Goal: Task Accomplishment & Management: Manage account settings

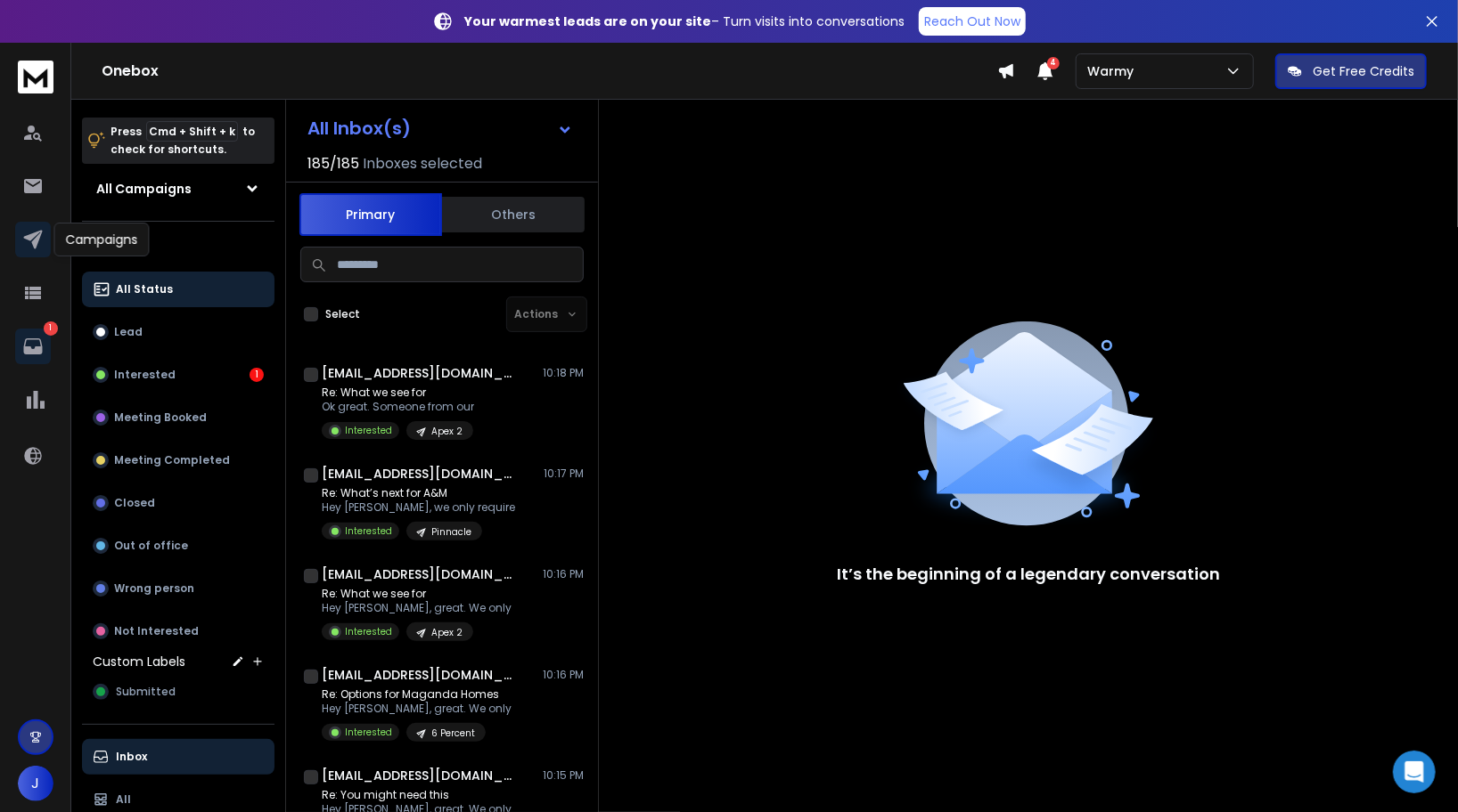
click at [47, 241] on link at bounding box center [33, 240] width 36 height 36
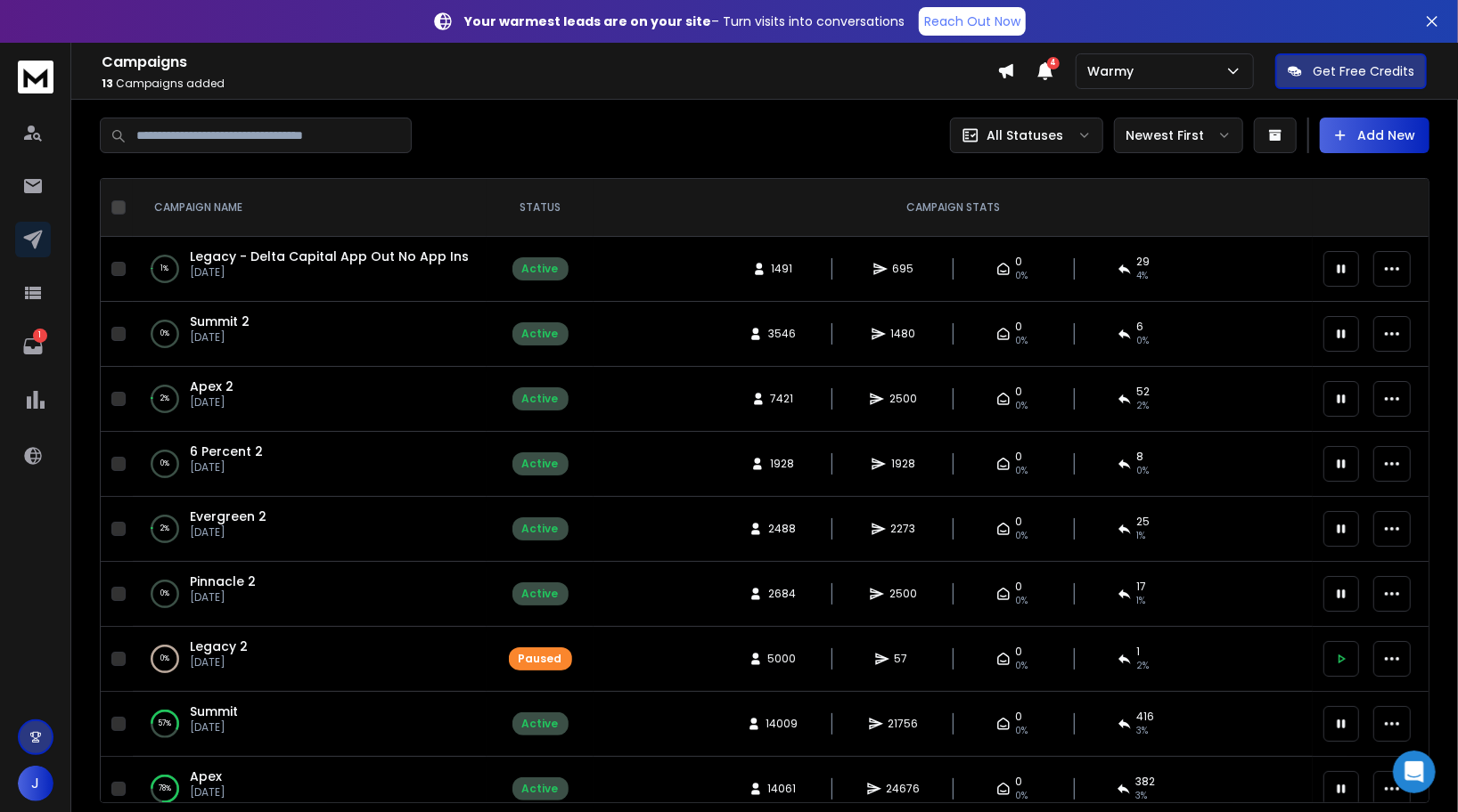
click at [1354, 336] on button at bounding box center [1341, 334] width 36 height 36
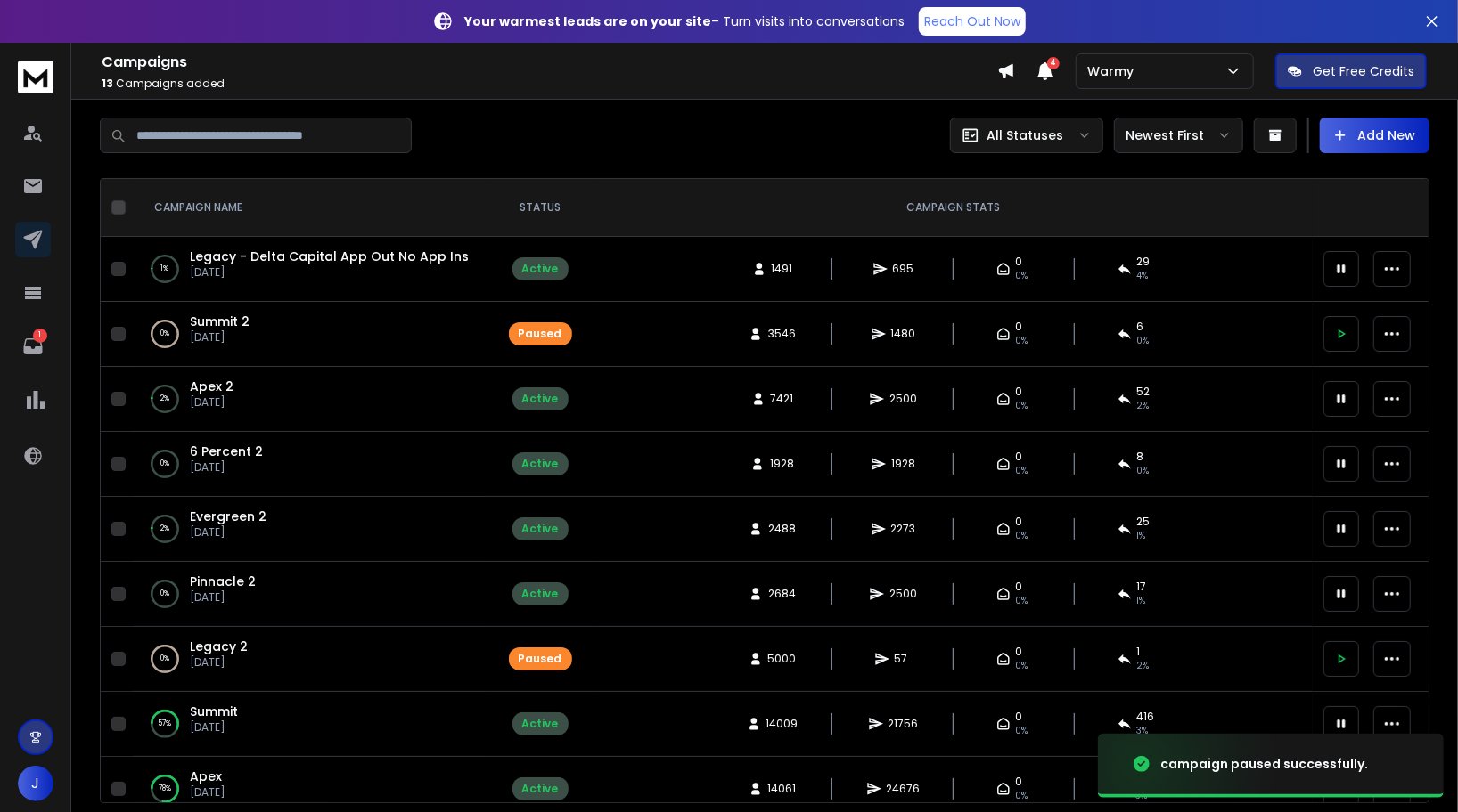
click at [1344, 468] on icon at bounding box center [1341, 464] width 16 height 16
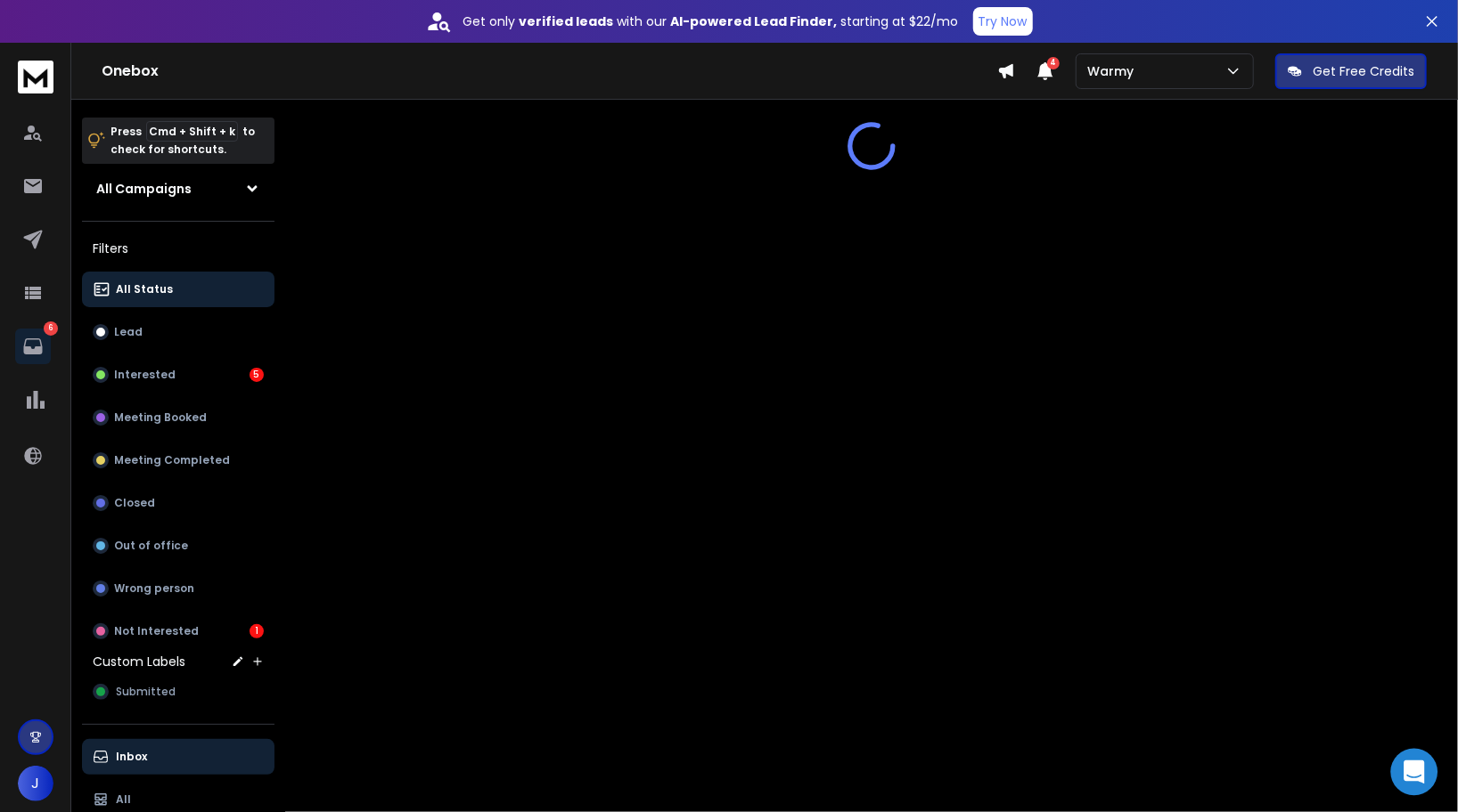
click at [1421, 779] on icon "Open Intercom Messenger" at bounding box center [1413, 773] width 21 height 23
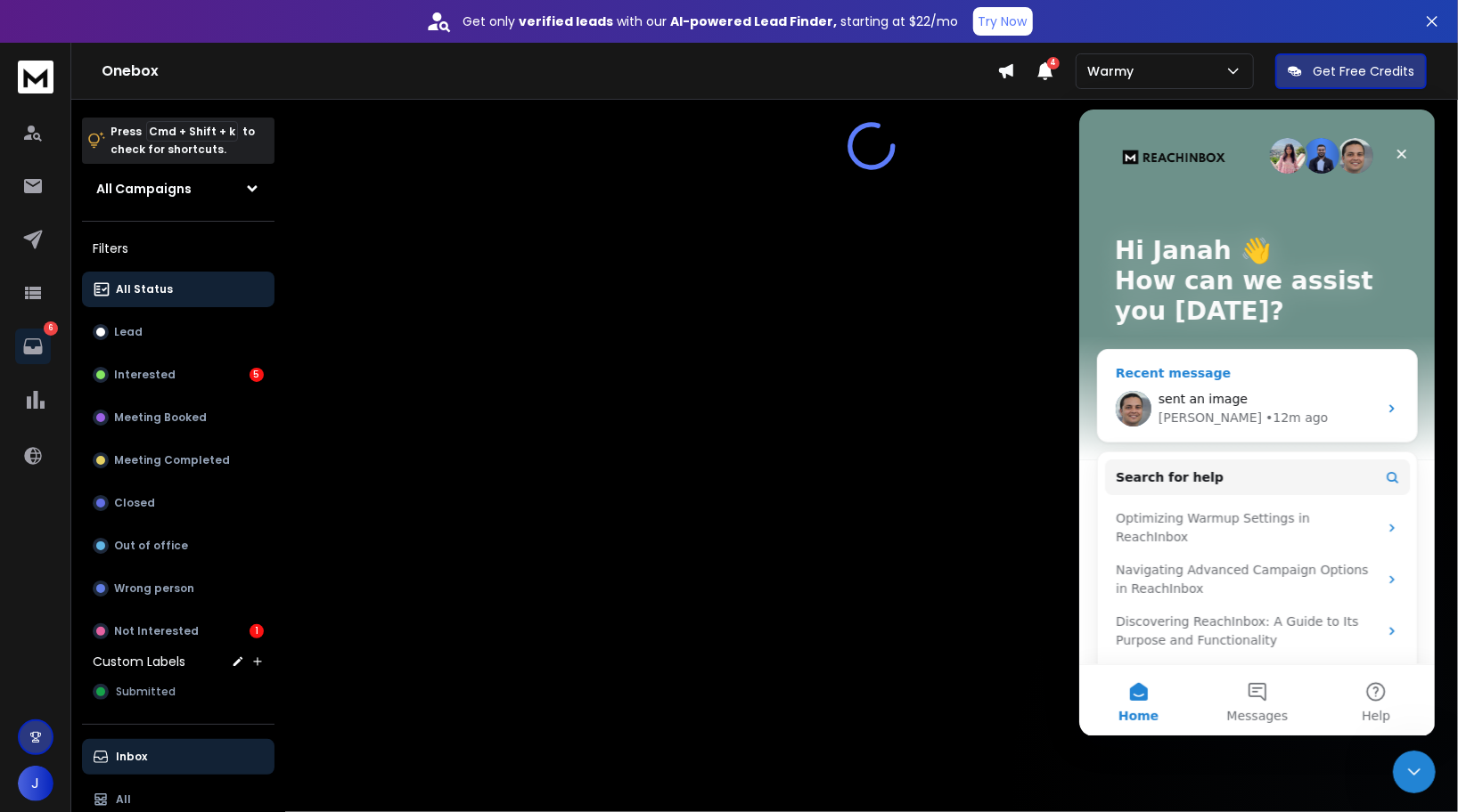
click at [1266, 397] on div "sent an image" at bounding box center [1267, 398] width 219 height 19
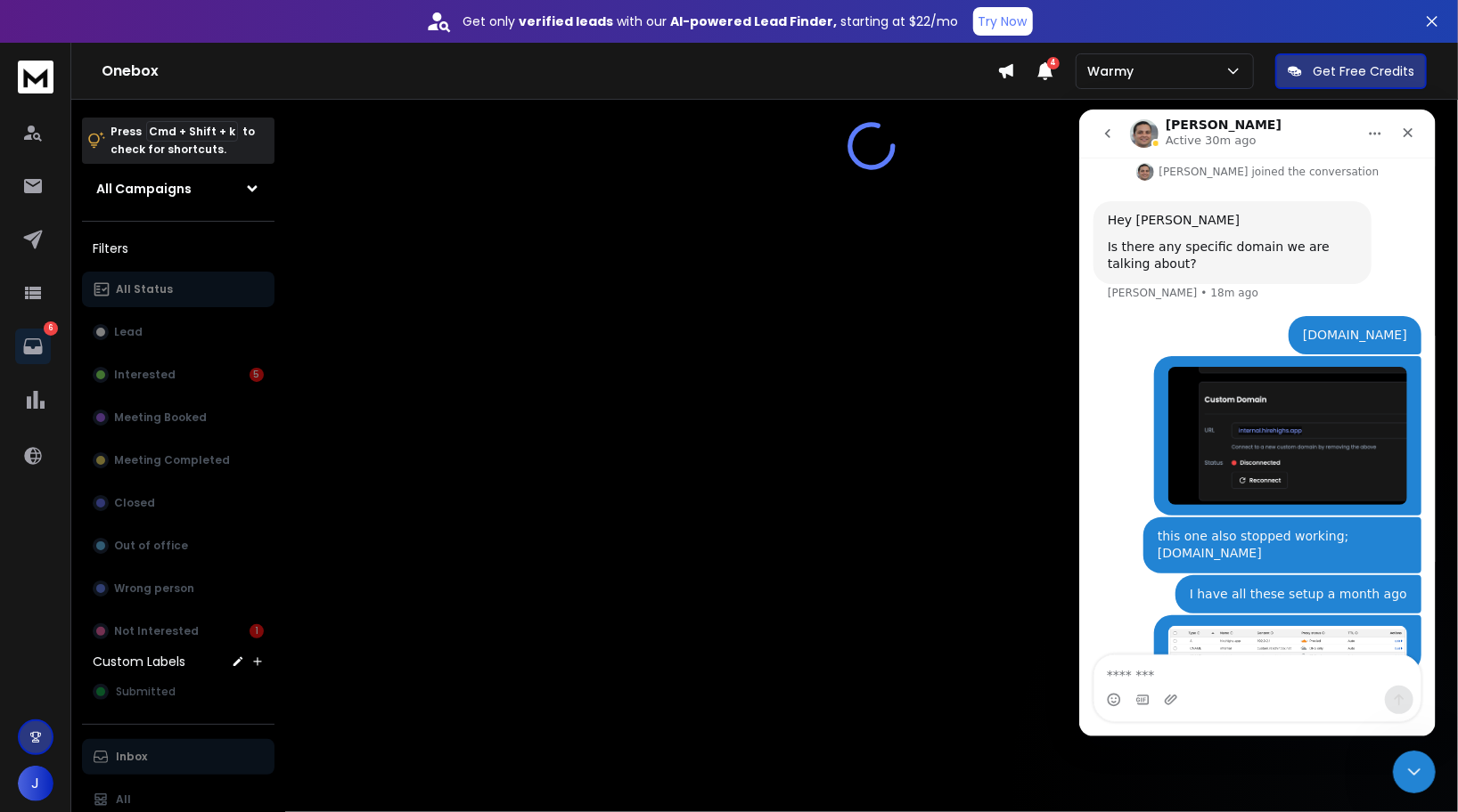
scroll to position [331, 0]
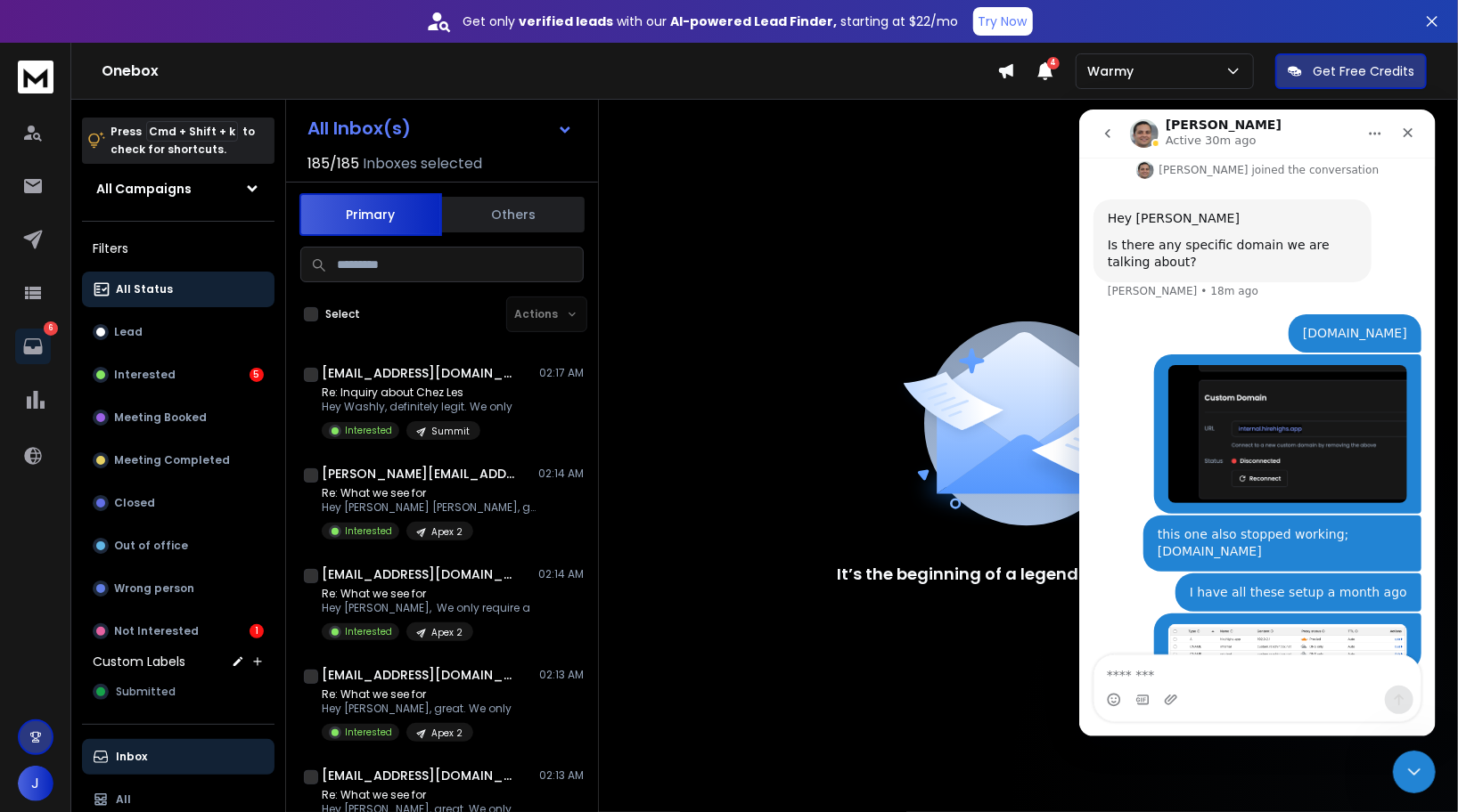
click at [1417, 782] on div "Close Intercom Messenger" at bounding box center [1413, 772] width 43 height 43
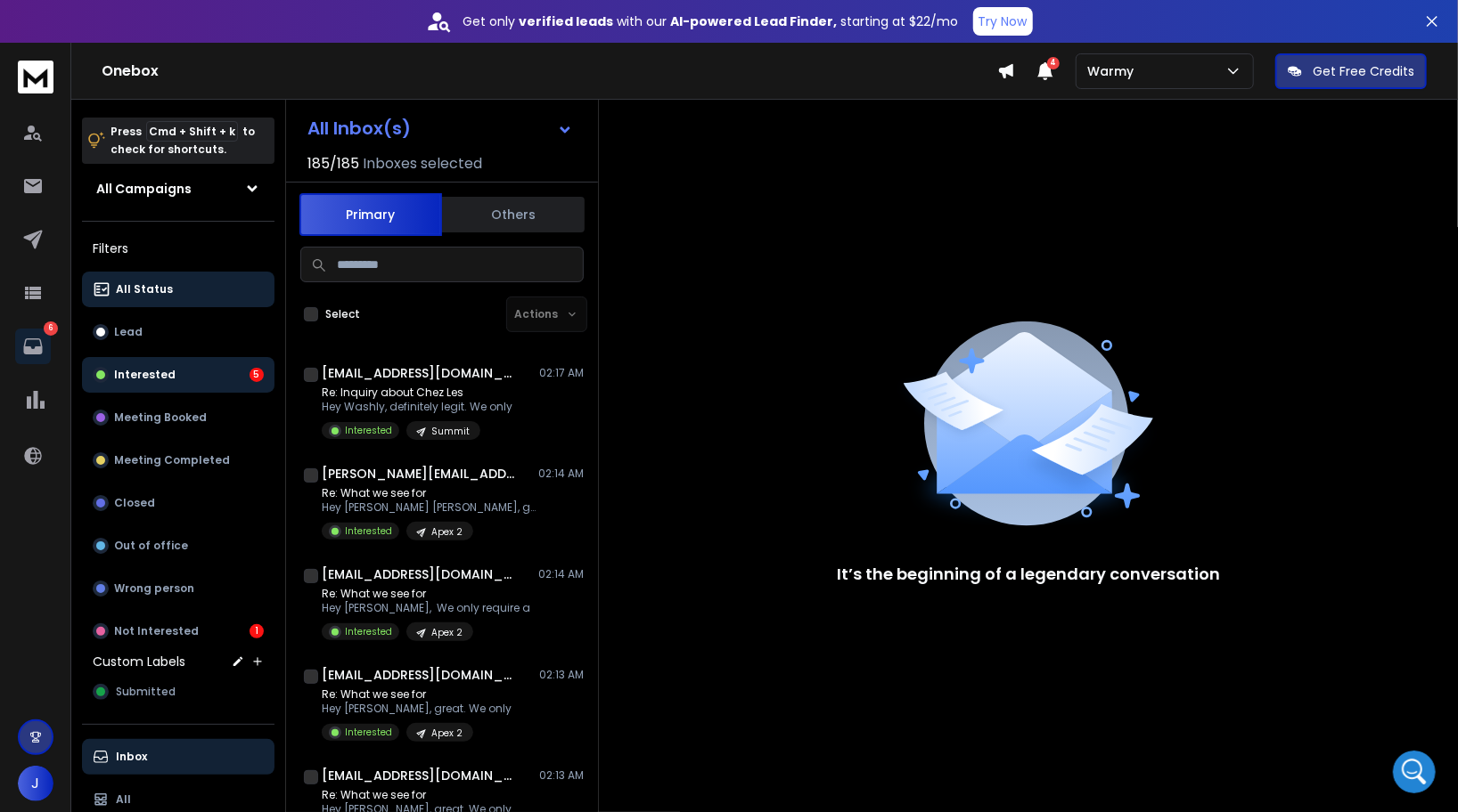
click at [216, 371] on button "Interested 5" at bounding box center [178, 375] width 192 height 36
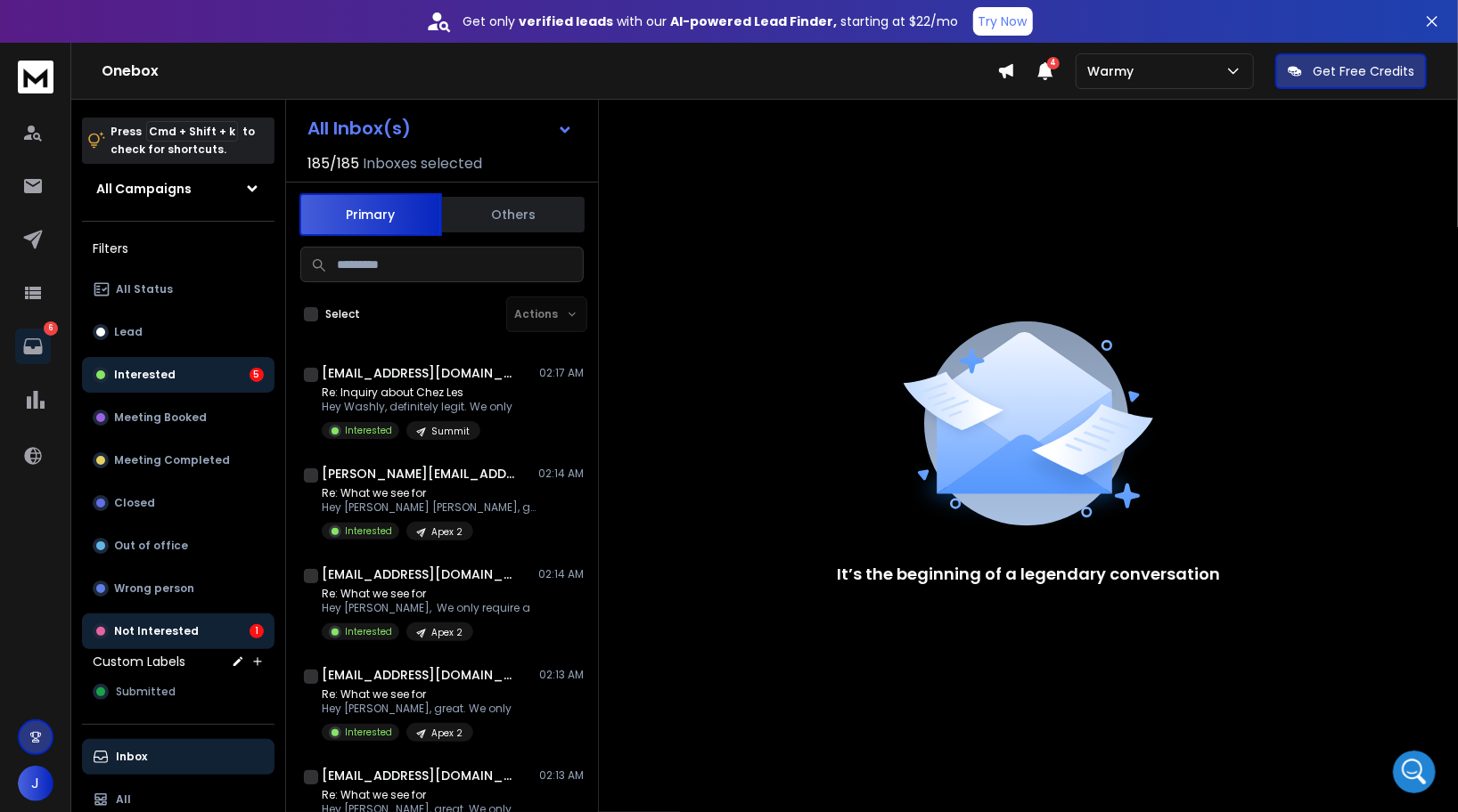
click at [205, 623] on button "Not Interested 1" at bounding box center [178, 632] width 192 height 36
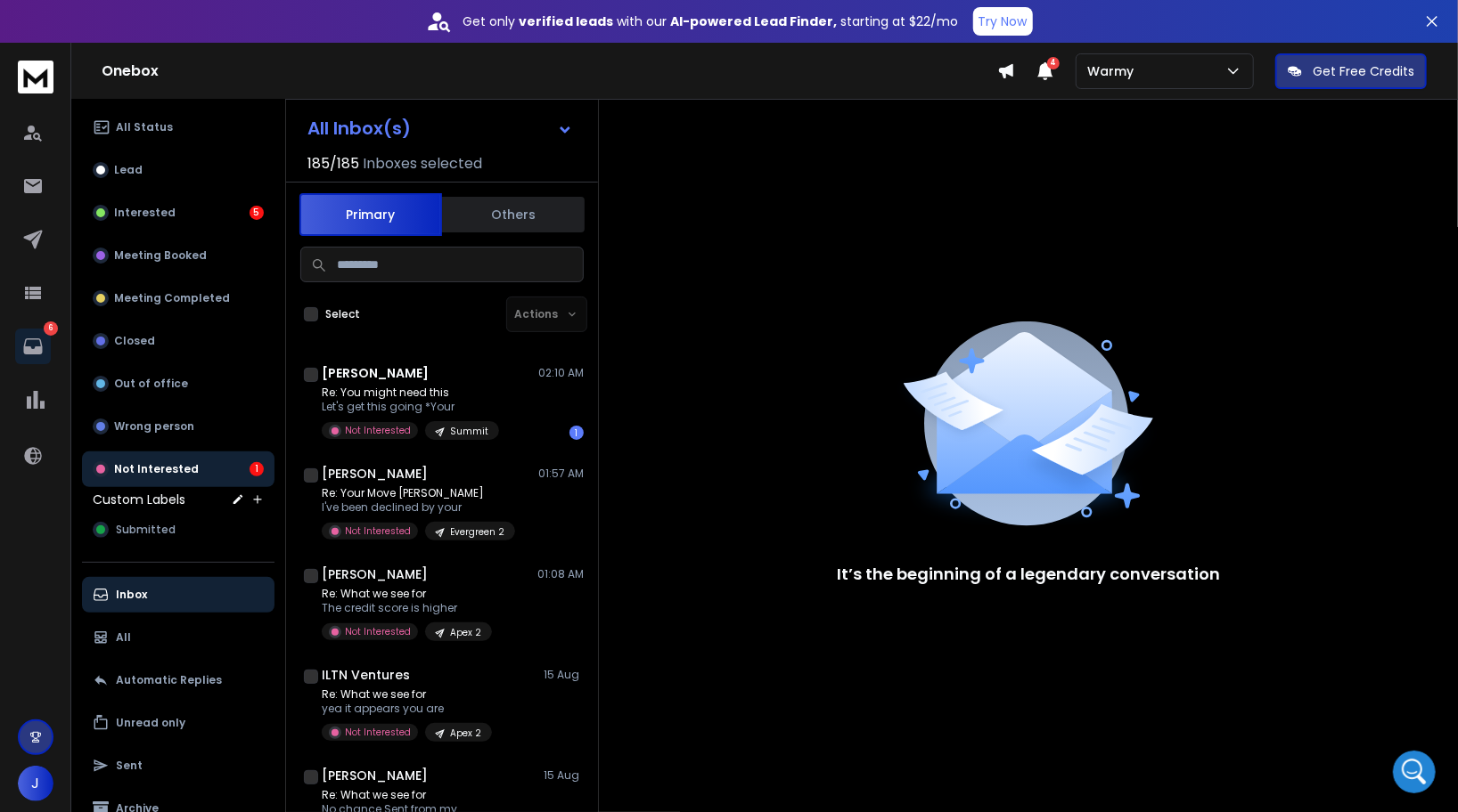
scroll to position [170, 0]
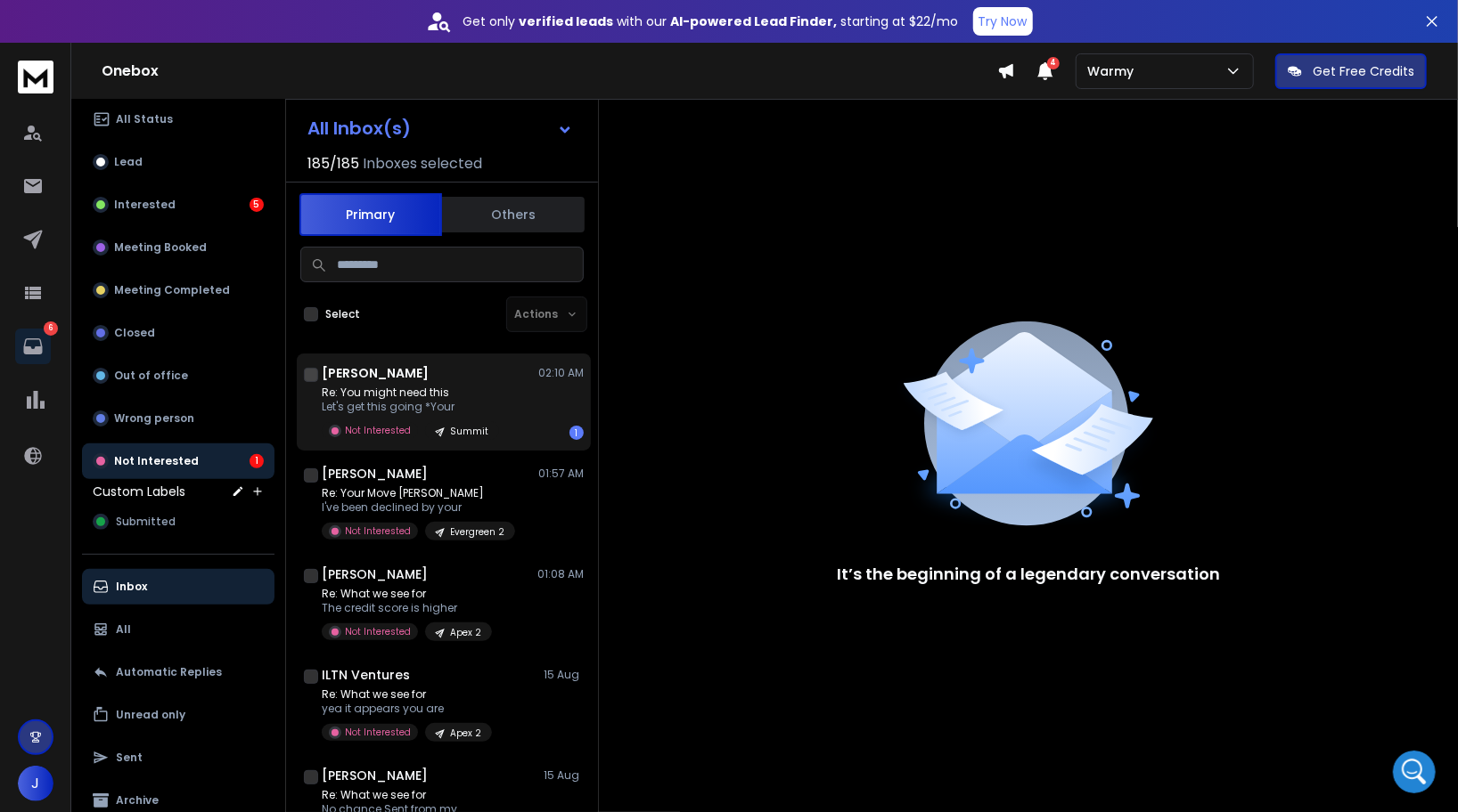
click at [450, 409] on p "Let's get this going *Your" at bounding box center [410, 407] width 178 height 14
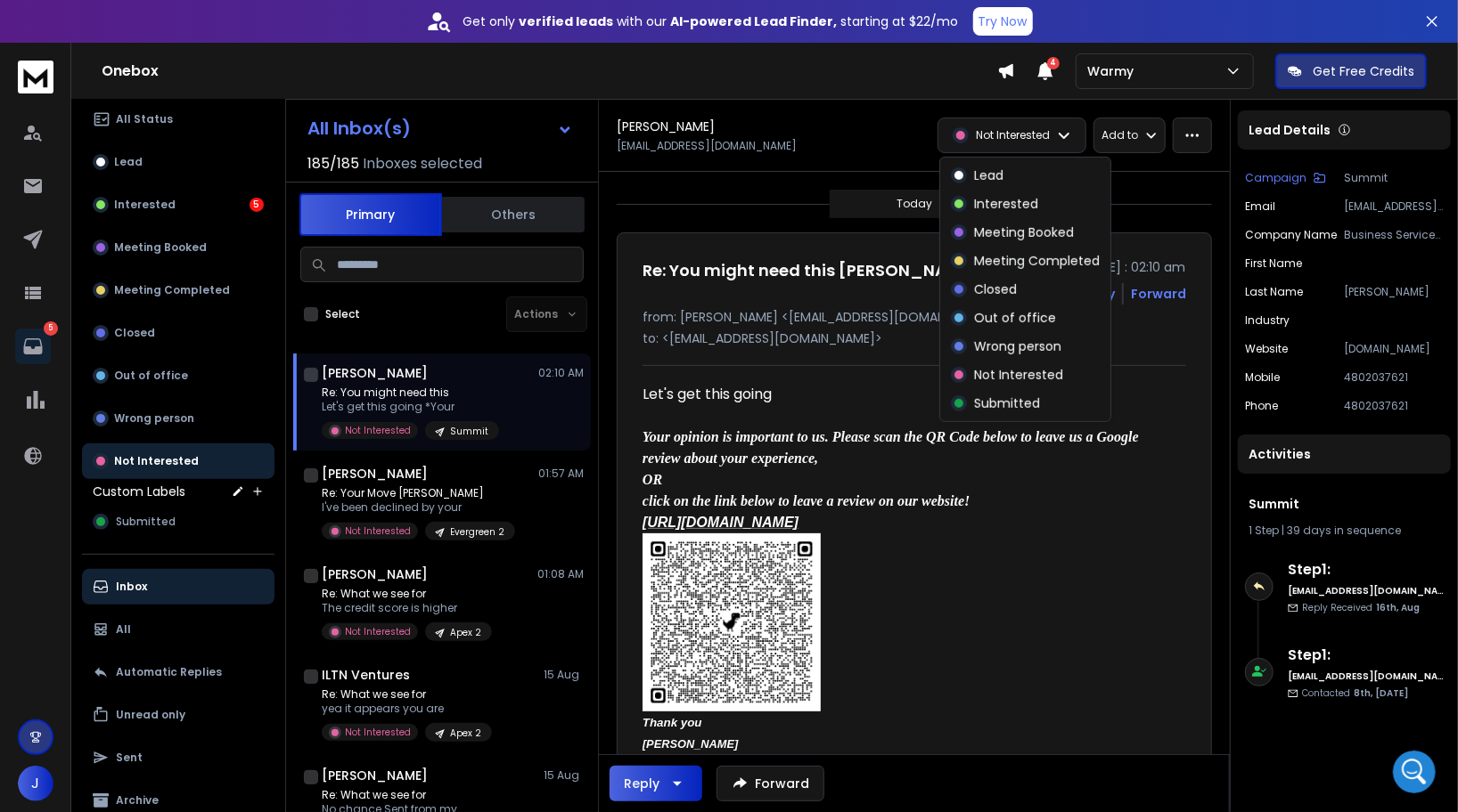
click at [1066, 141] on icon at bounding box center [1064, 135] width 14 height 14
click at [1043, 200] on div "Interested" at bounding box center [1025, 204] width 163 height 29
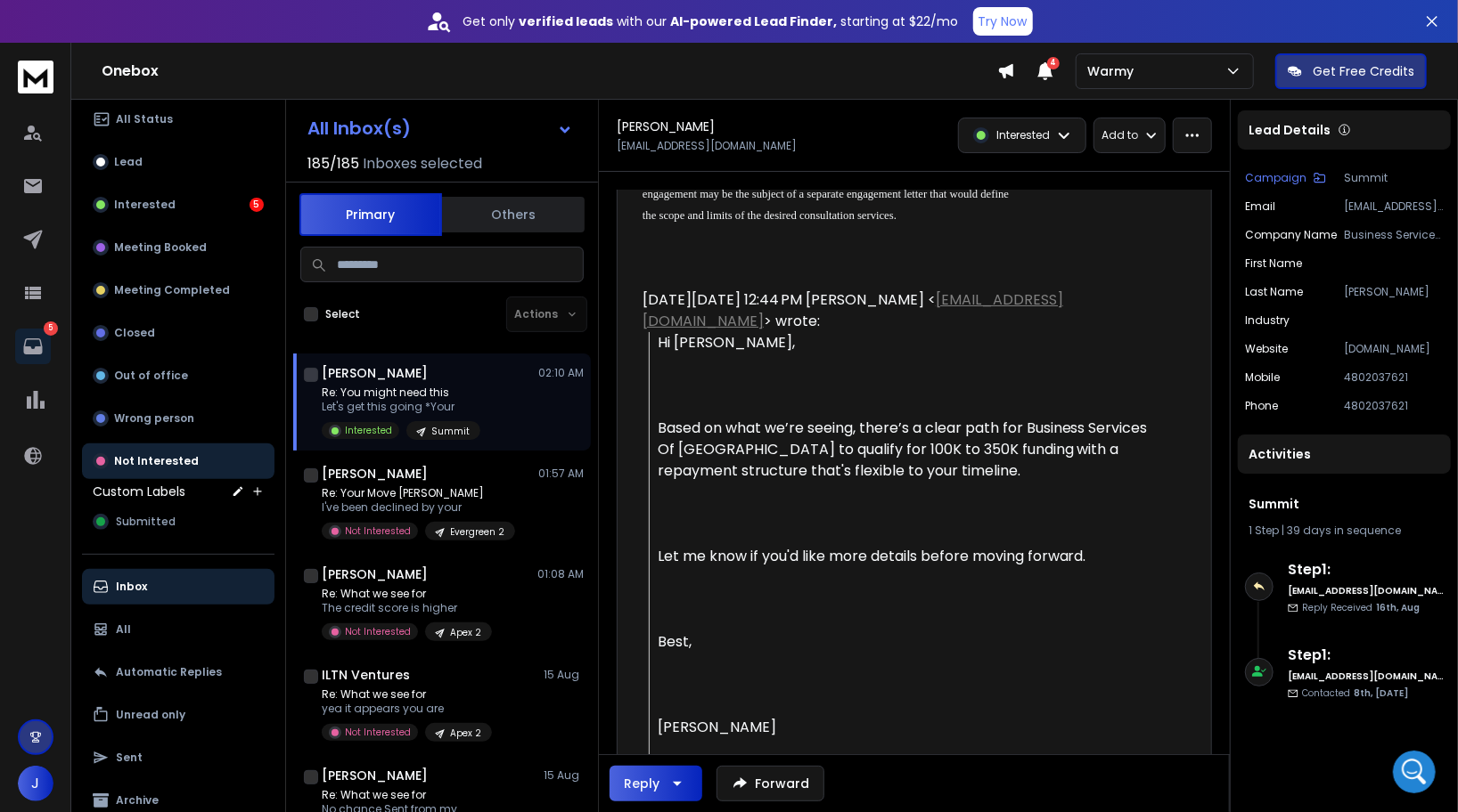
scroll to position [1461, 0]
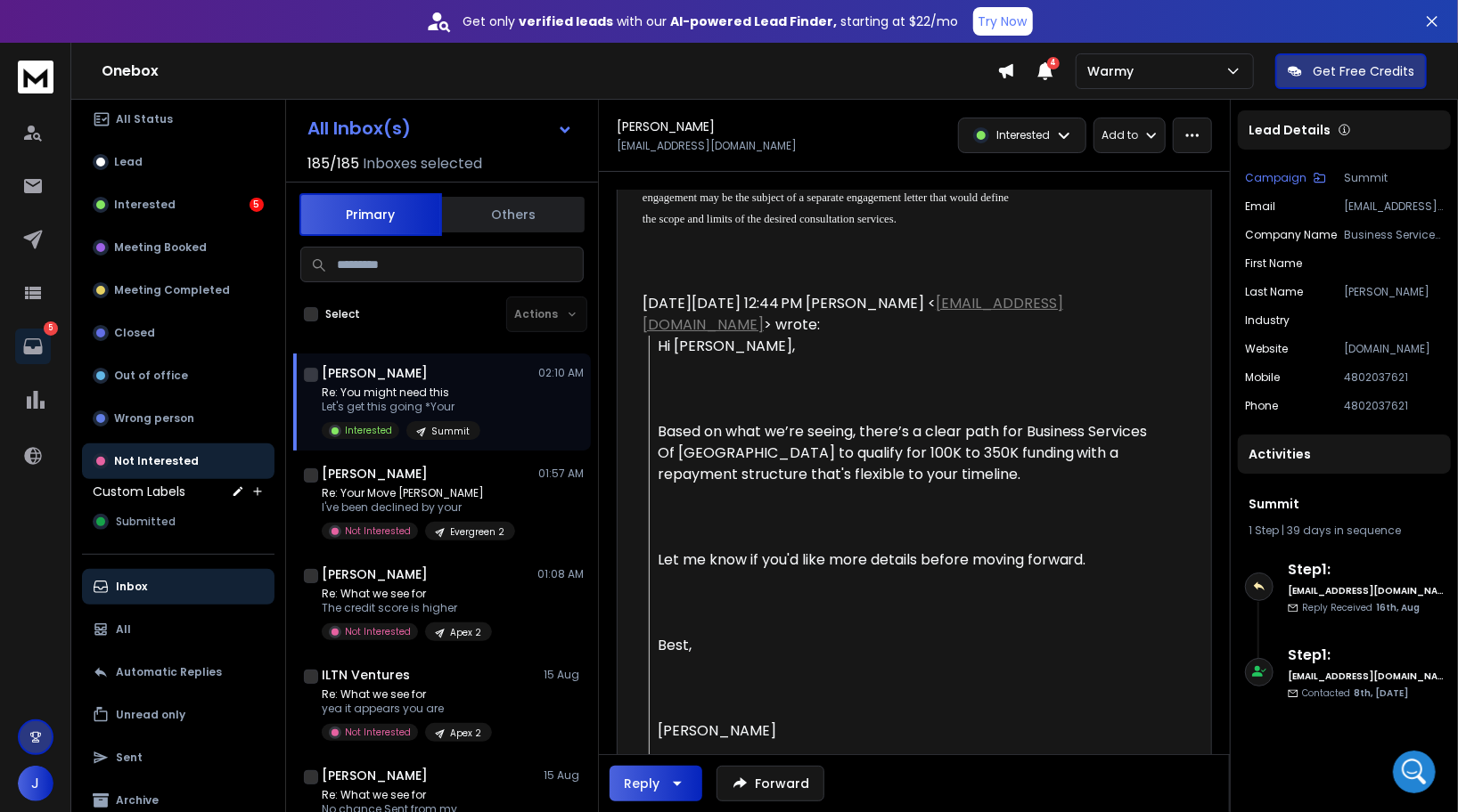
click at [634, 781] on div "Reply" at bounding box center [642, 784] width 36 height 18
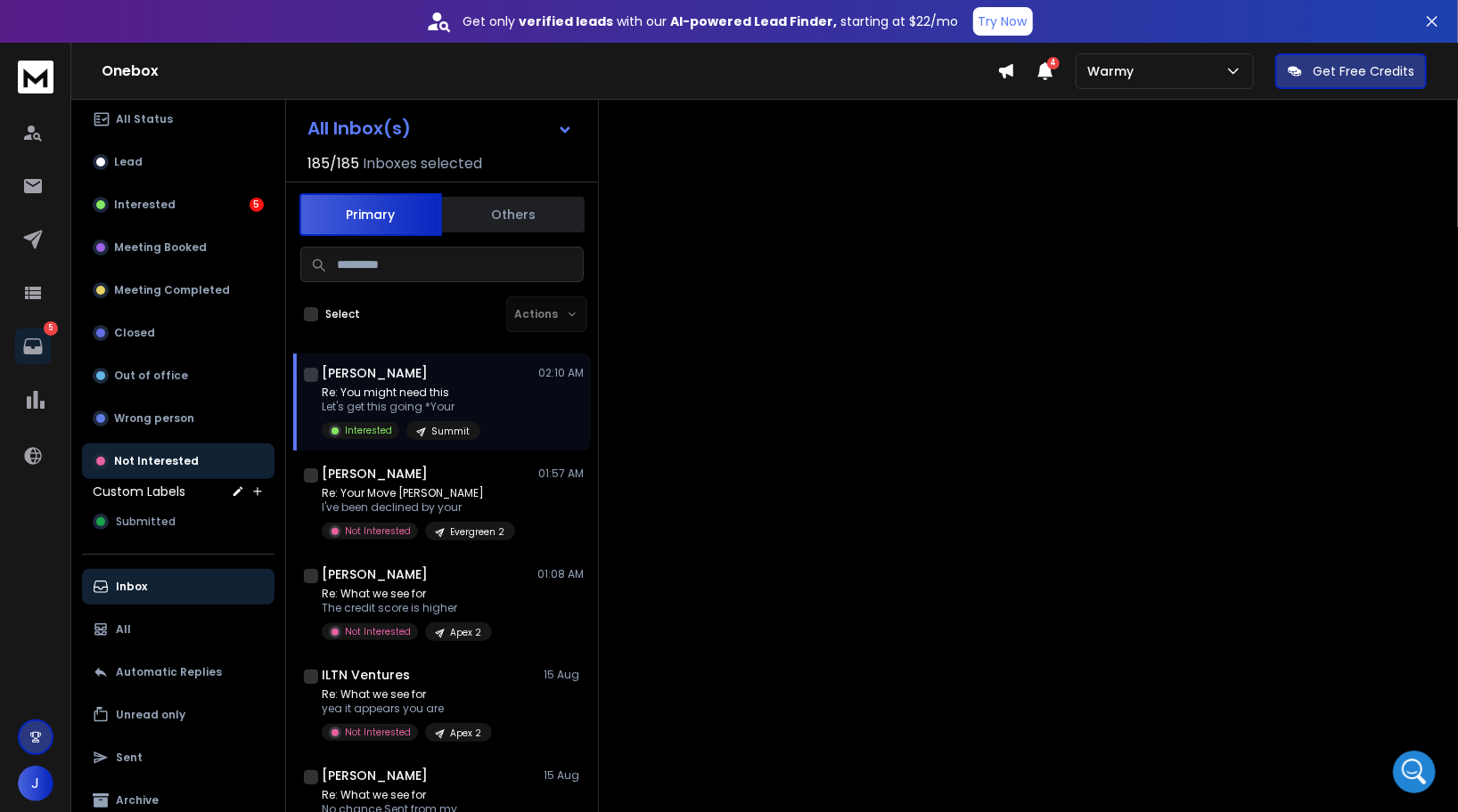
scroll to position [0, 0]
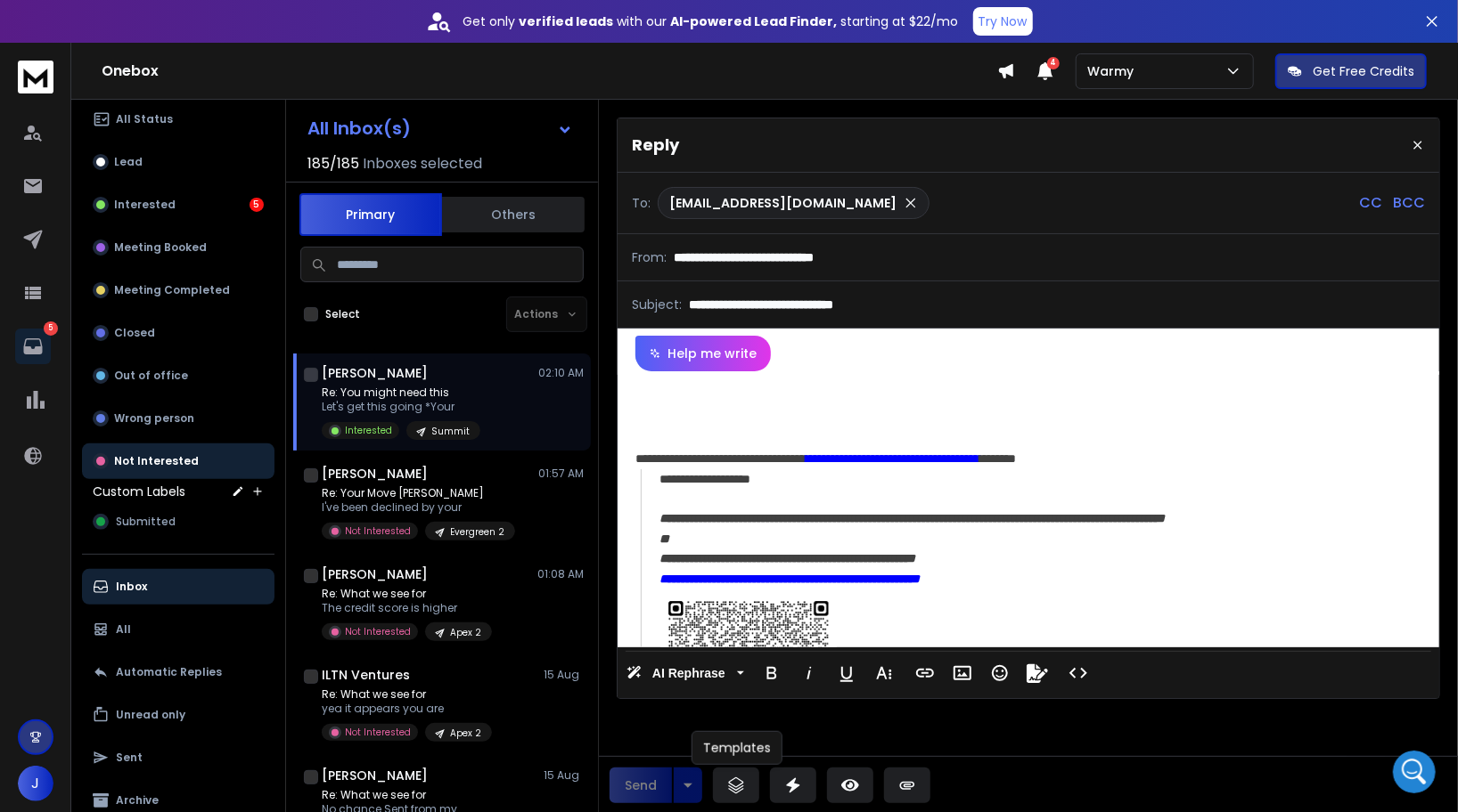
click at [737, 776] on button at bounding box center [736, 786] width 47 height 36
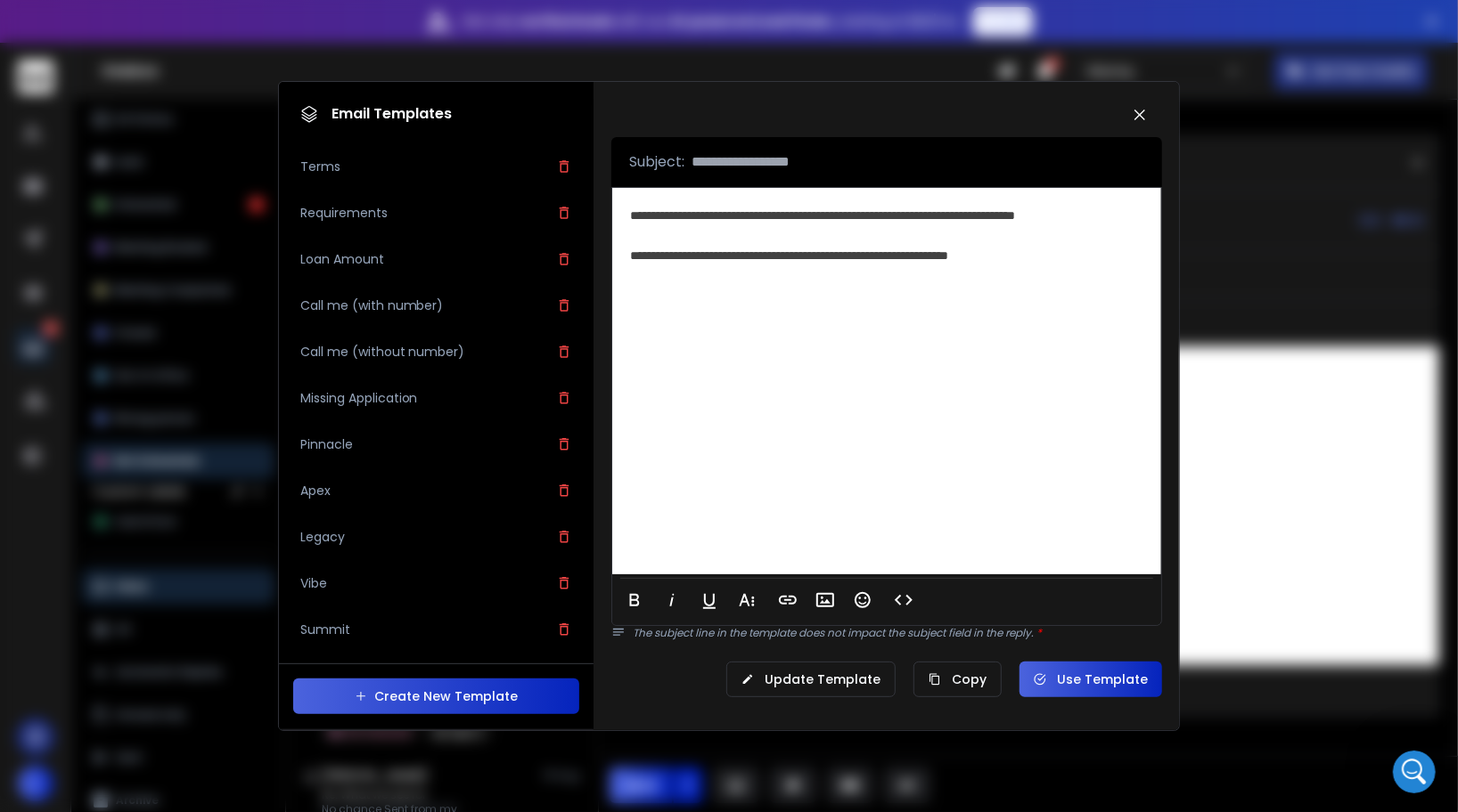
scroll to position [256, 0]
click at [400, 35] on div "Summit" at bounding box center [436, 26] width 251 height 18
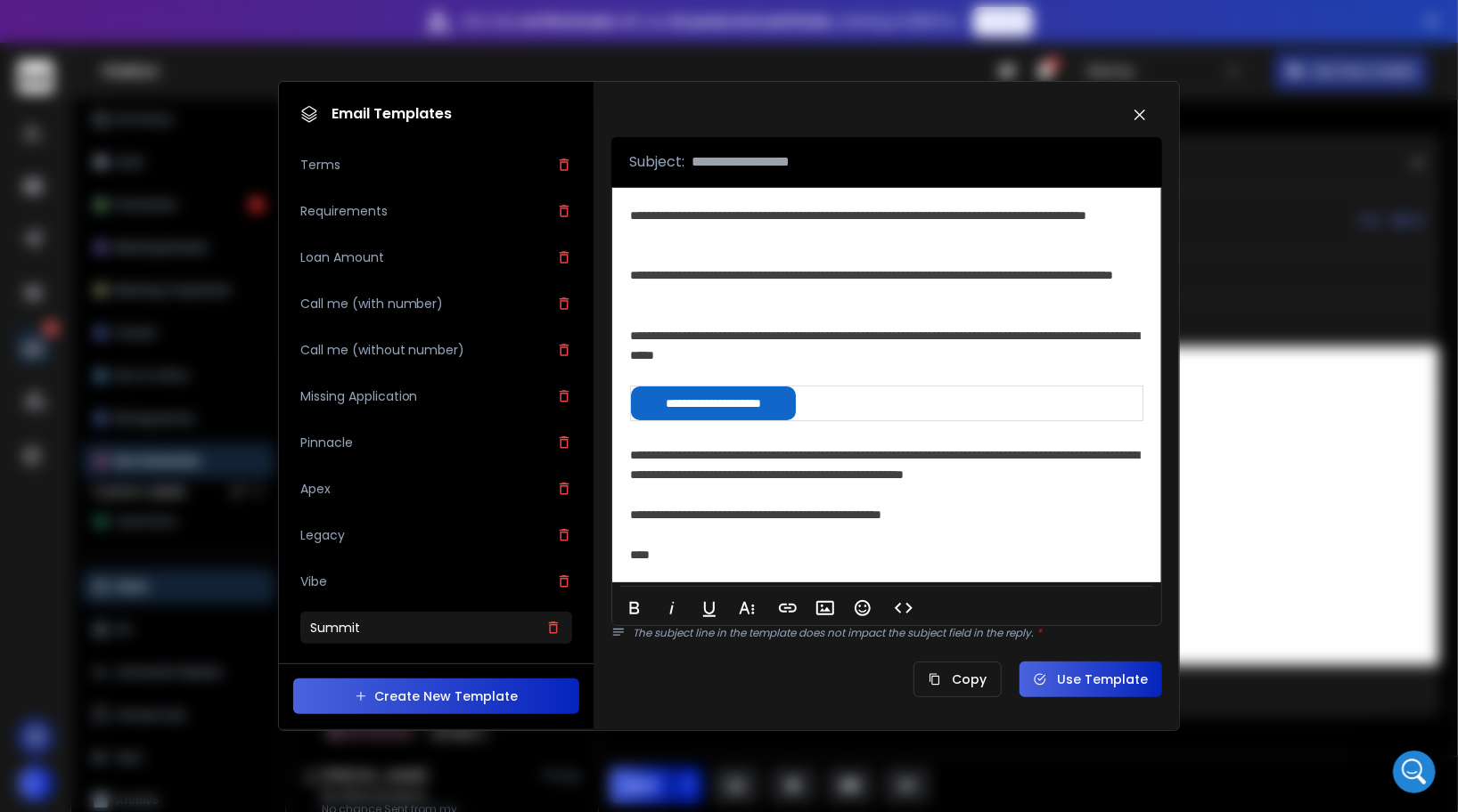
click at [1086, 682] on button "Use Template" at bounding box center [1091, 680] width 143 height 36
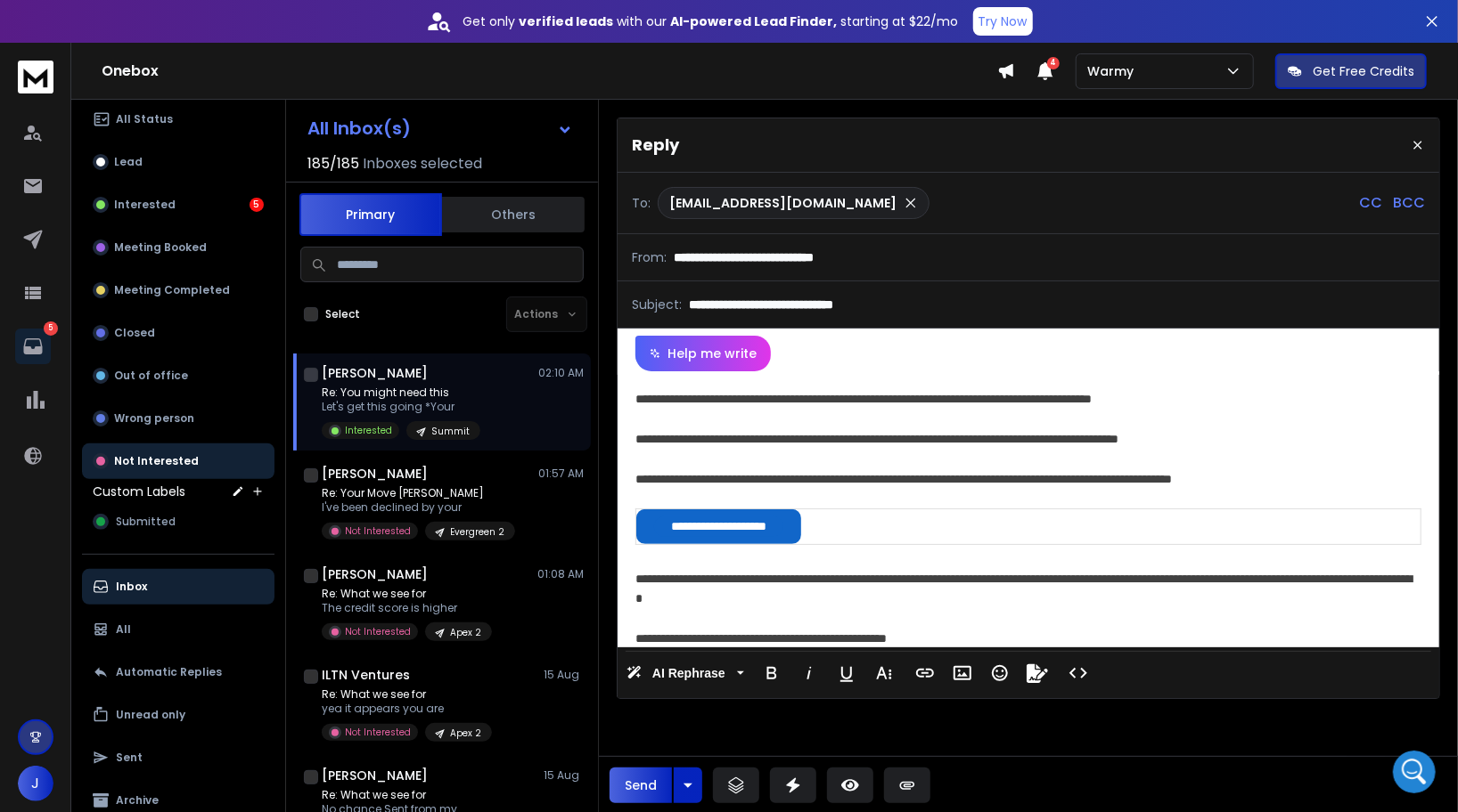
scroll to position [95, 0]
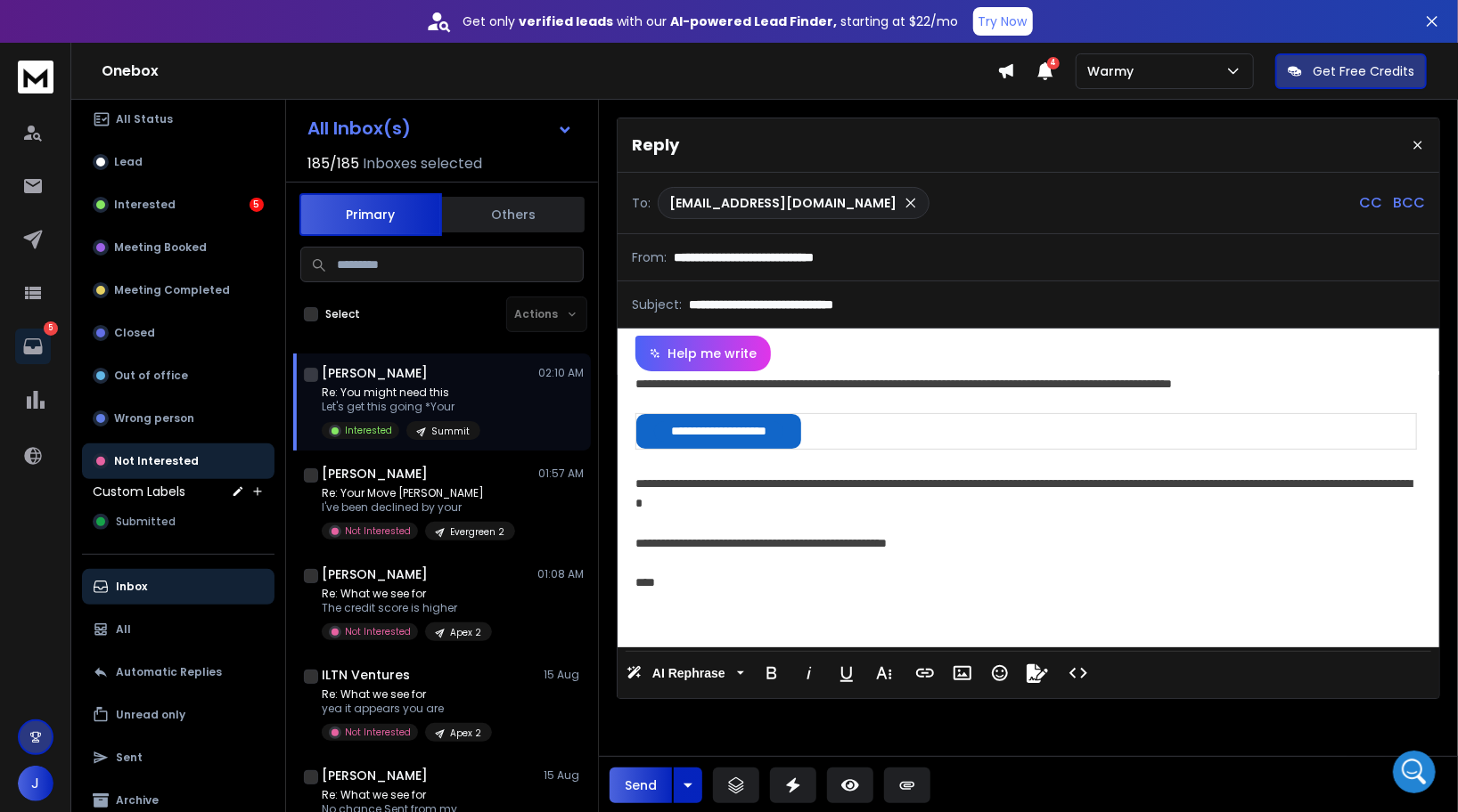
click at [653, 773] on button "Send" at bounding box center [640, 786] width 62 height 36
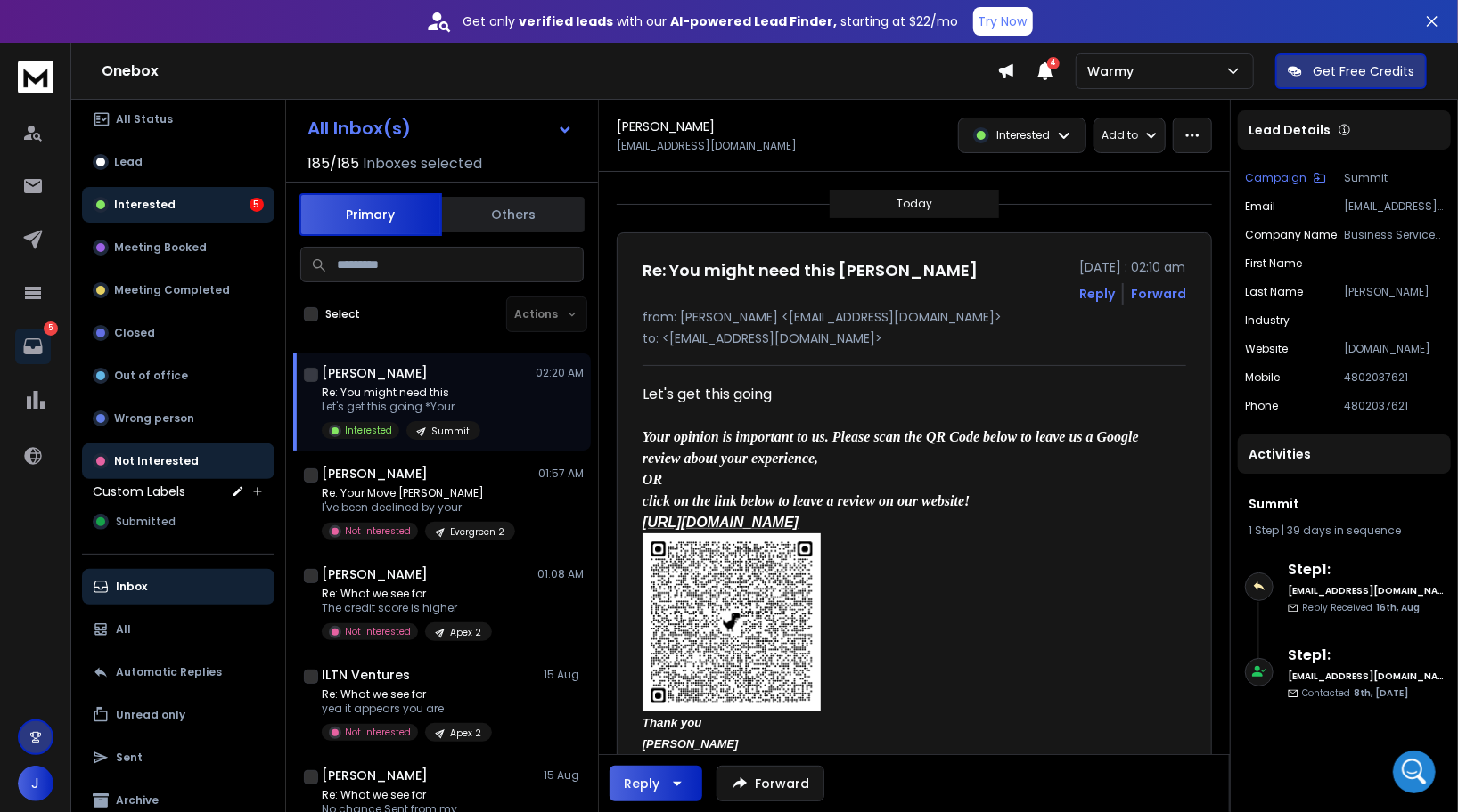
click at [184, 205] on button "Interested 5" at bounding box center [178, 205] width 192 height 36
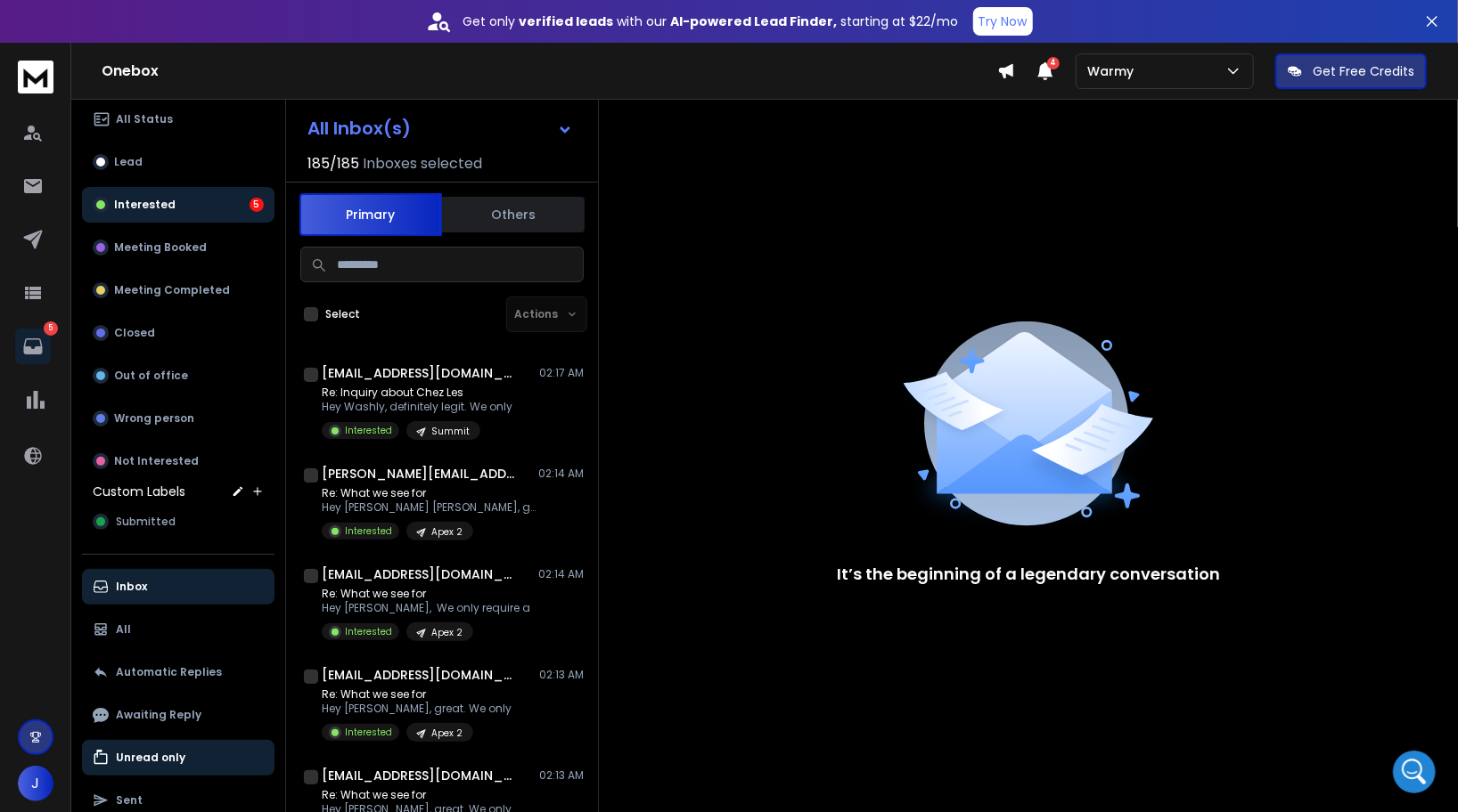
click at [145, 752] on p "Unread only" at bounding box center [150, 758] width 69 height 14
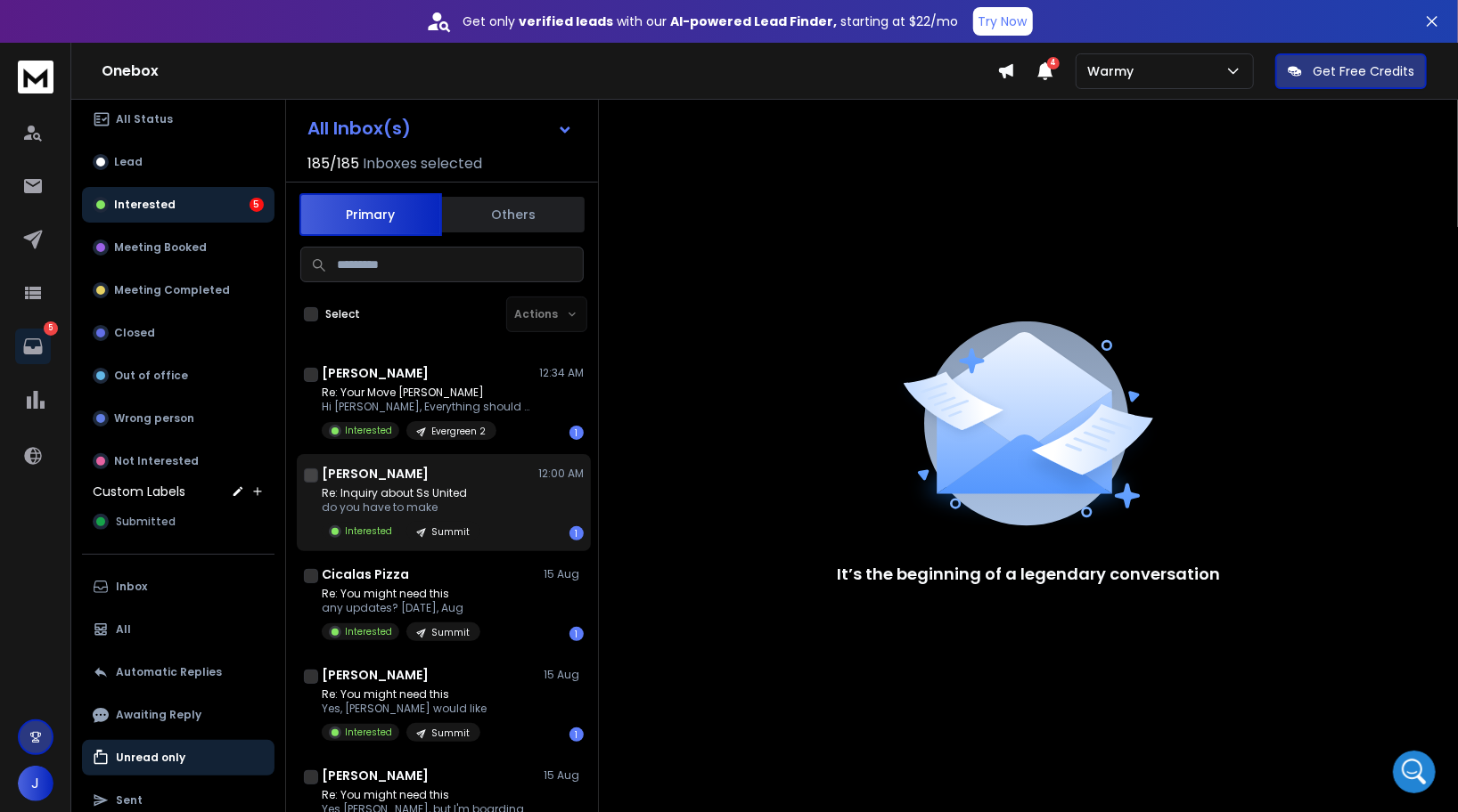
click at [507, 501] on div "Re: Inquiry about Ss United do you have to make Interested Summit 1" at bounding box center [452, 513] width 262 height 55
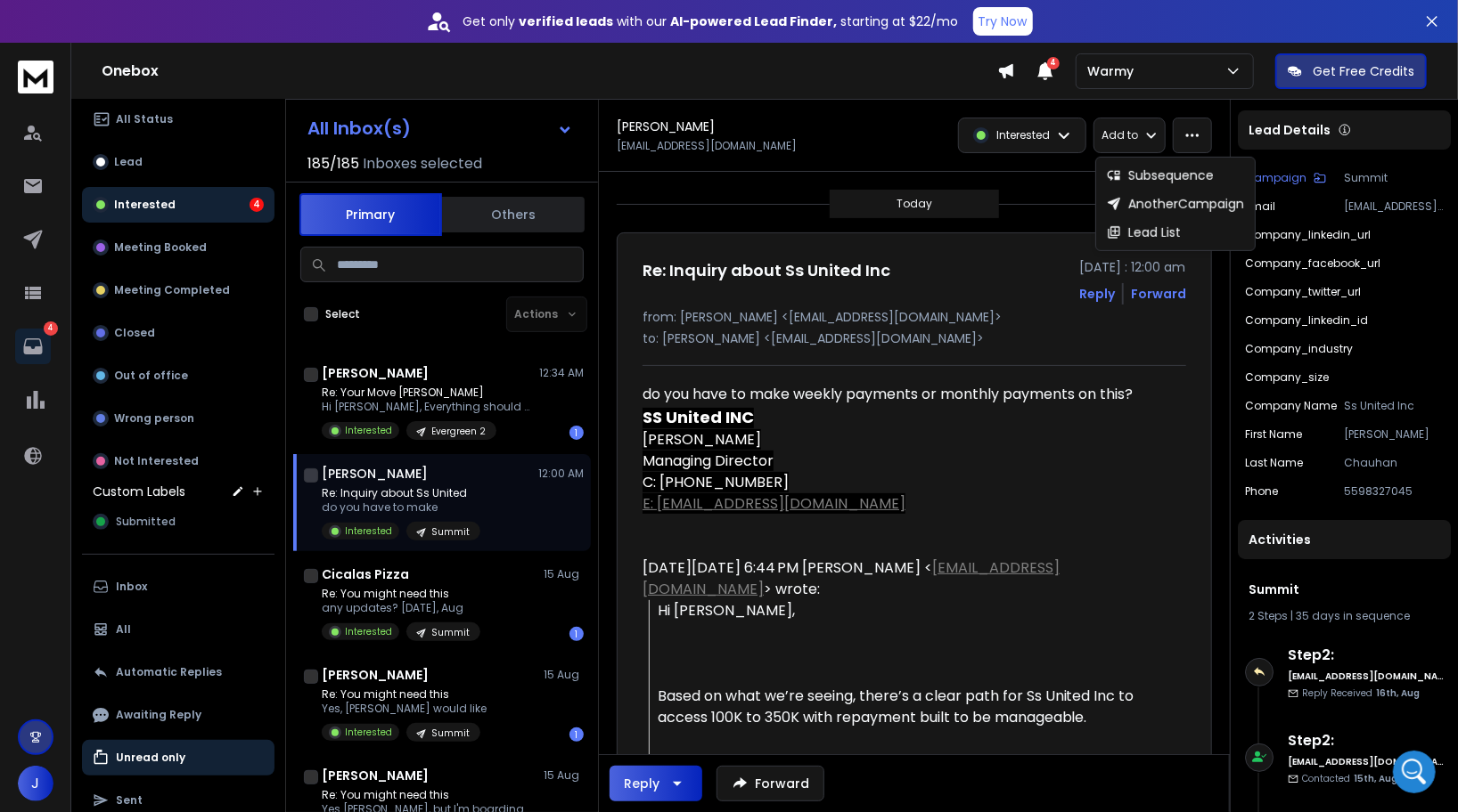
click at [1120, 139] on p "Add to" at bounding box center [1120, 135] width 37 height 14
click at [1207, 136] on button "button" at bounding box center [1192, 135] width 40 height 36
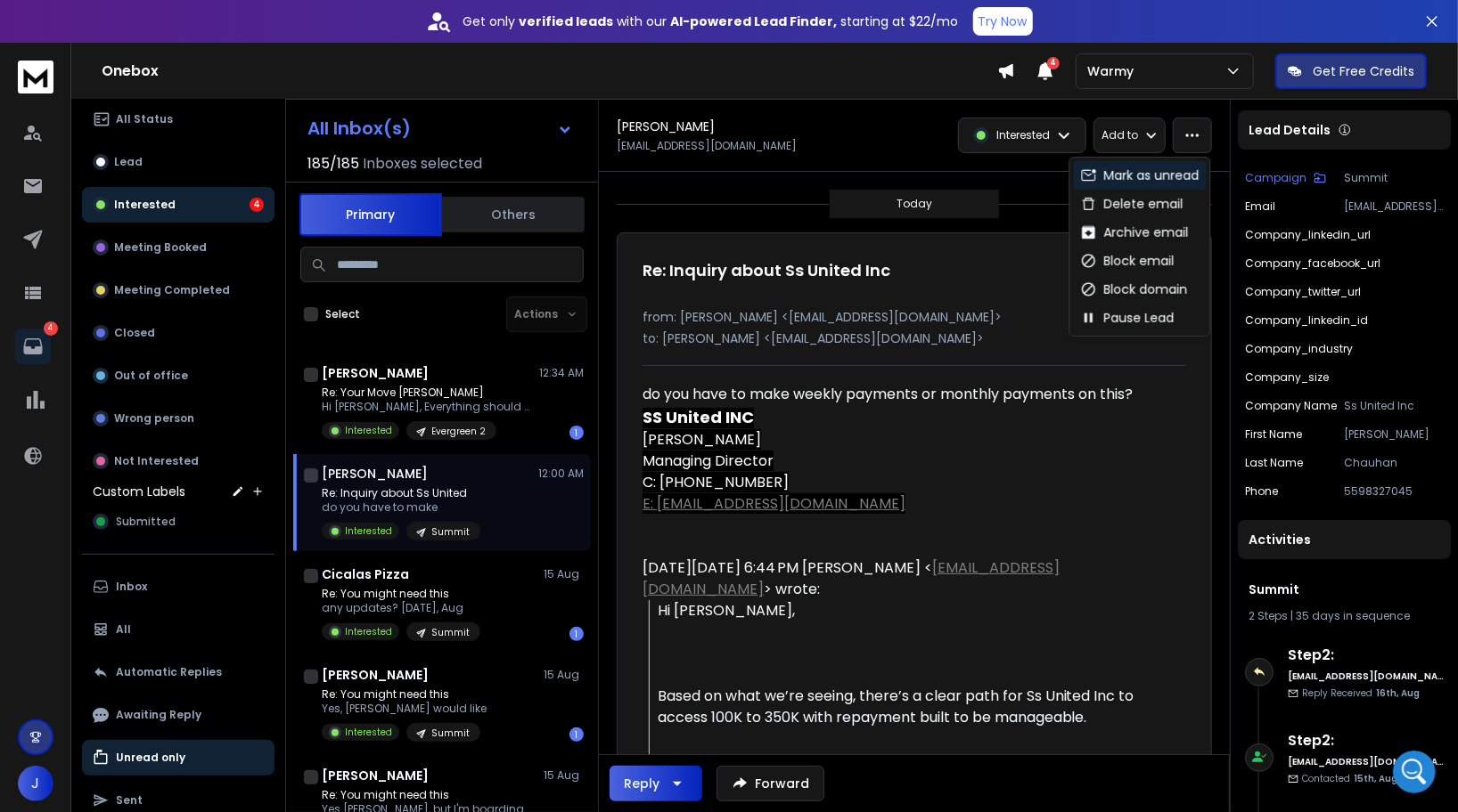
click at [1182, 176] on div "Mark as unread" at bounding box center [1140, 176] width 119 height 18
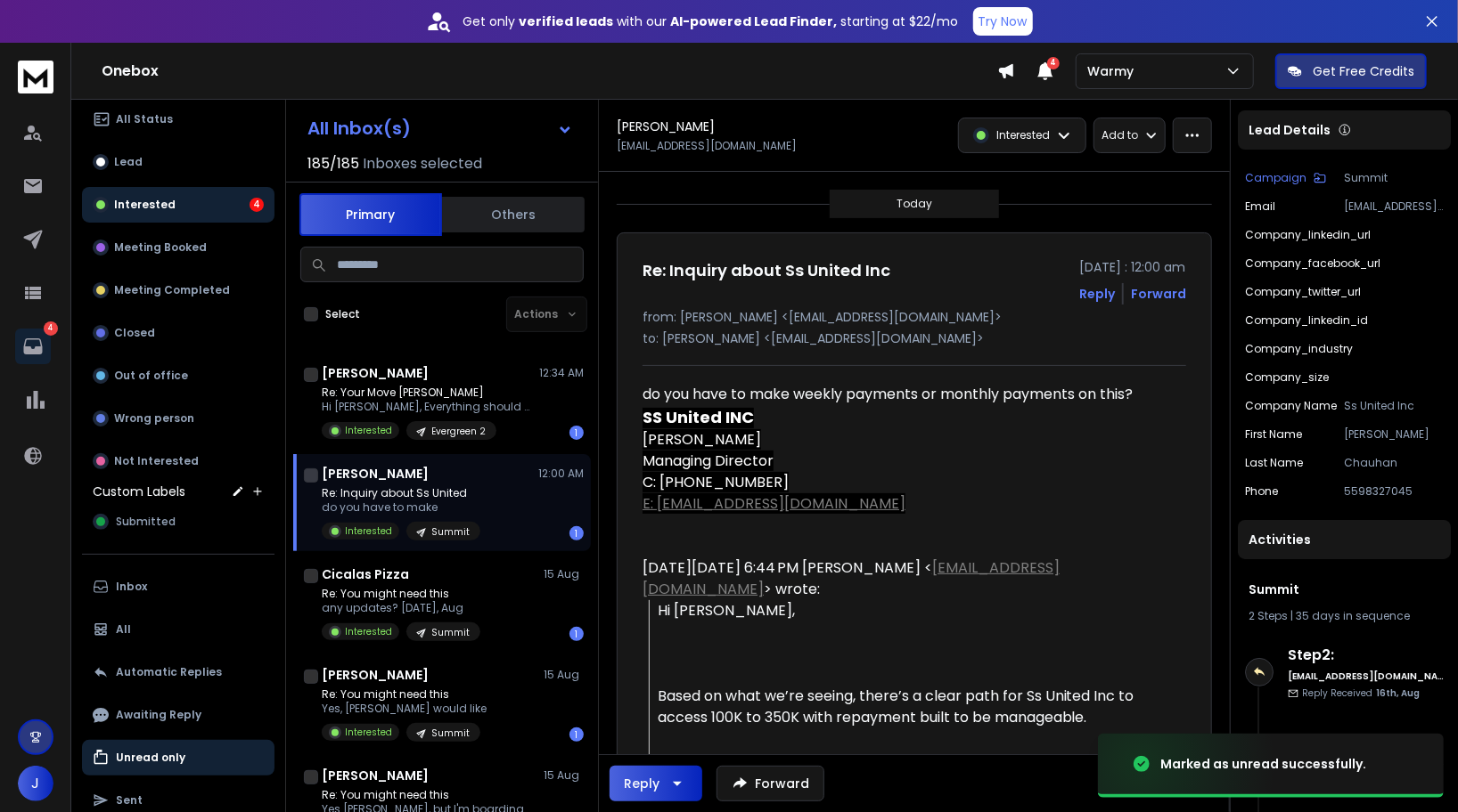
scroll to position [90, 0]
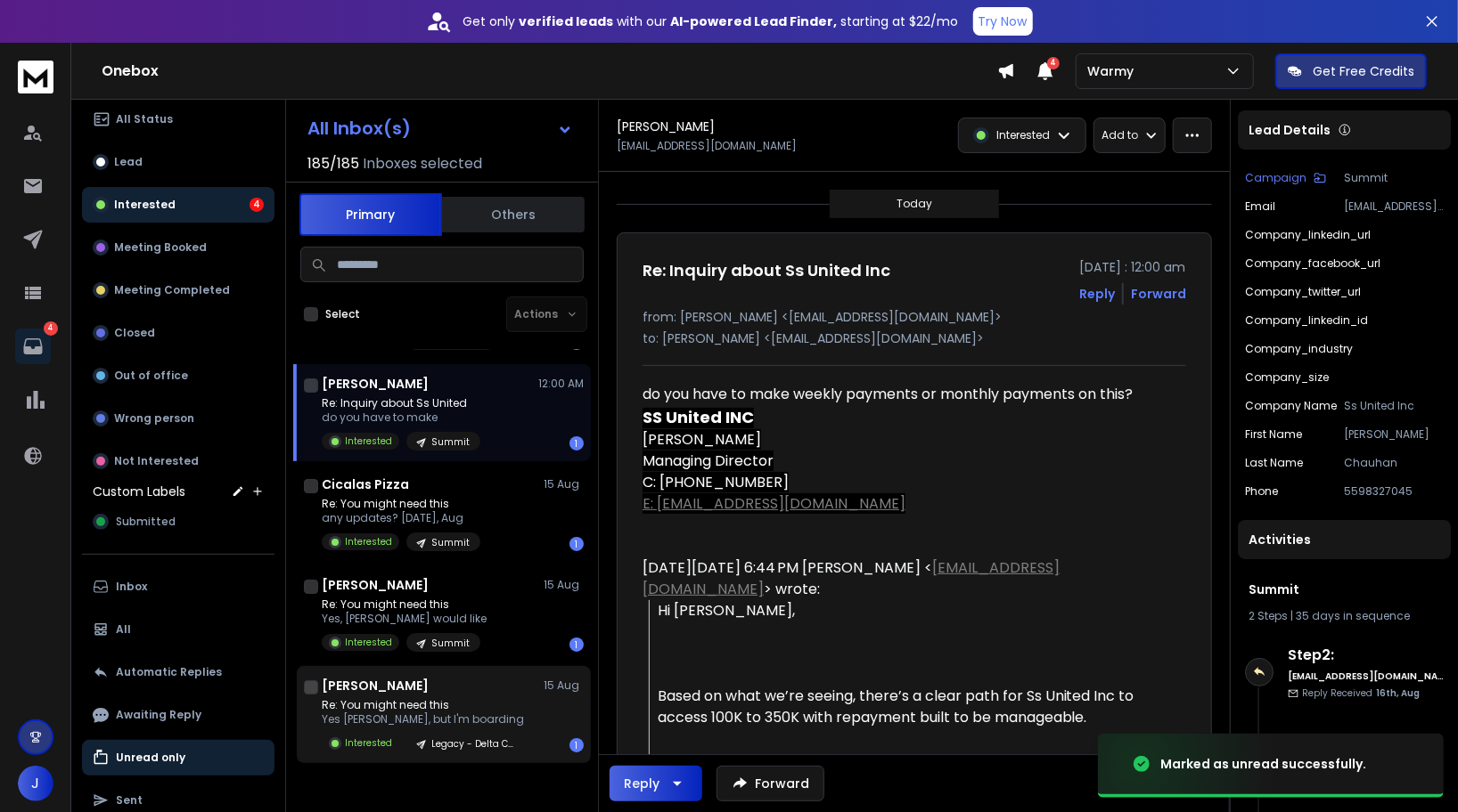
click at [506, 732] on div "Re: You might need this Yes [PERSON_NAME], but I'm boarding Interested Legacy -…" at bounding box center [424, 725] width 206 height 55
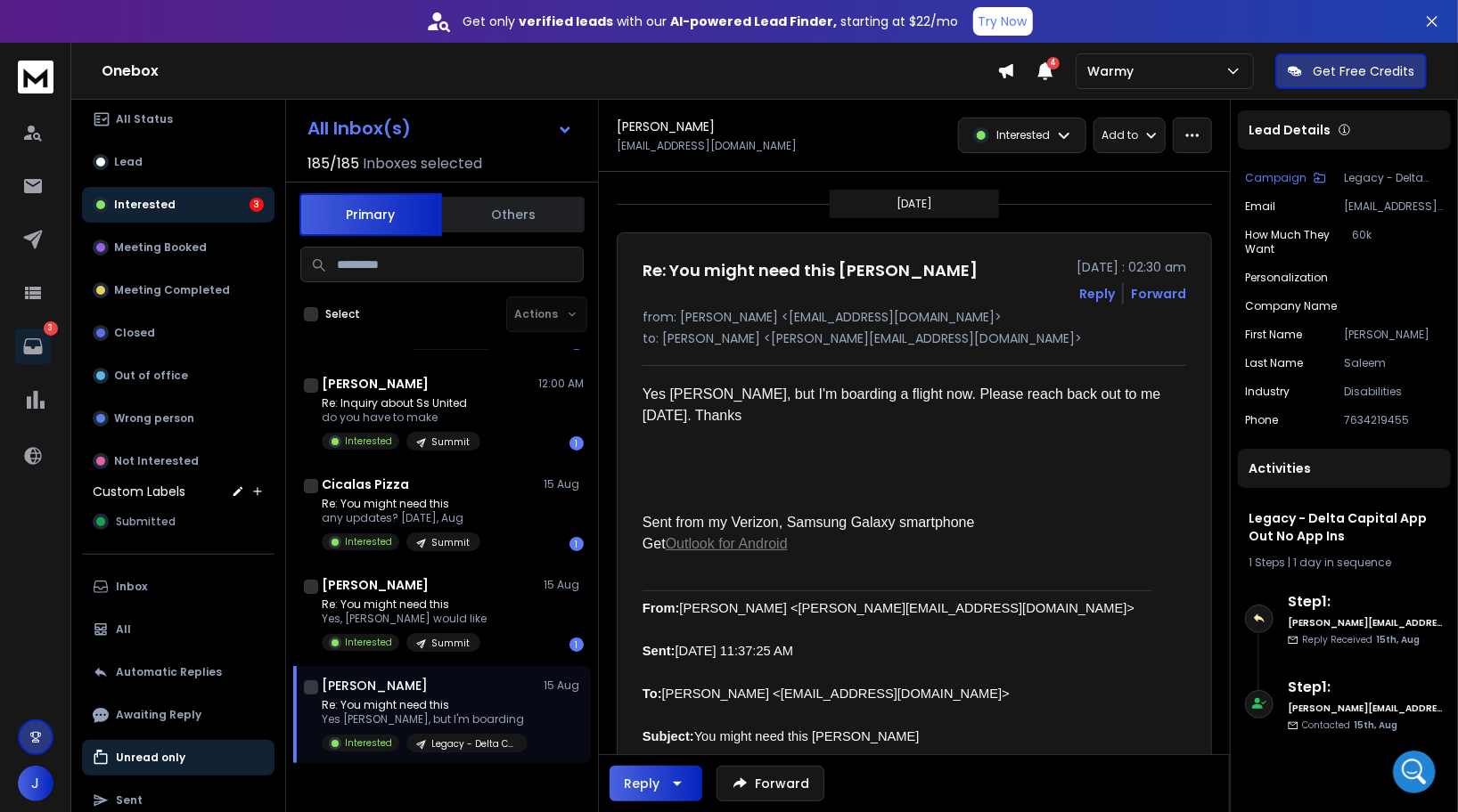
click at [1186, 144] on button "button" at bounding box center [1192, 135] width 40 height 36
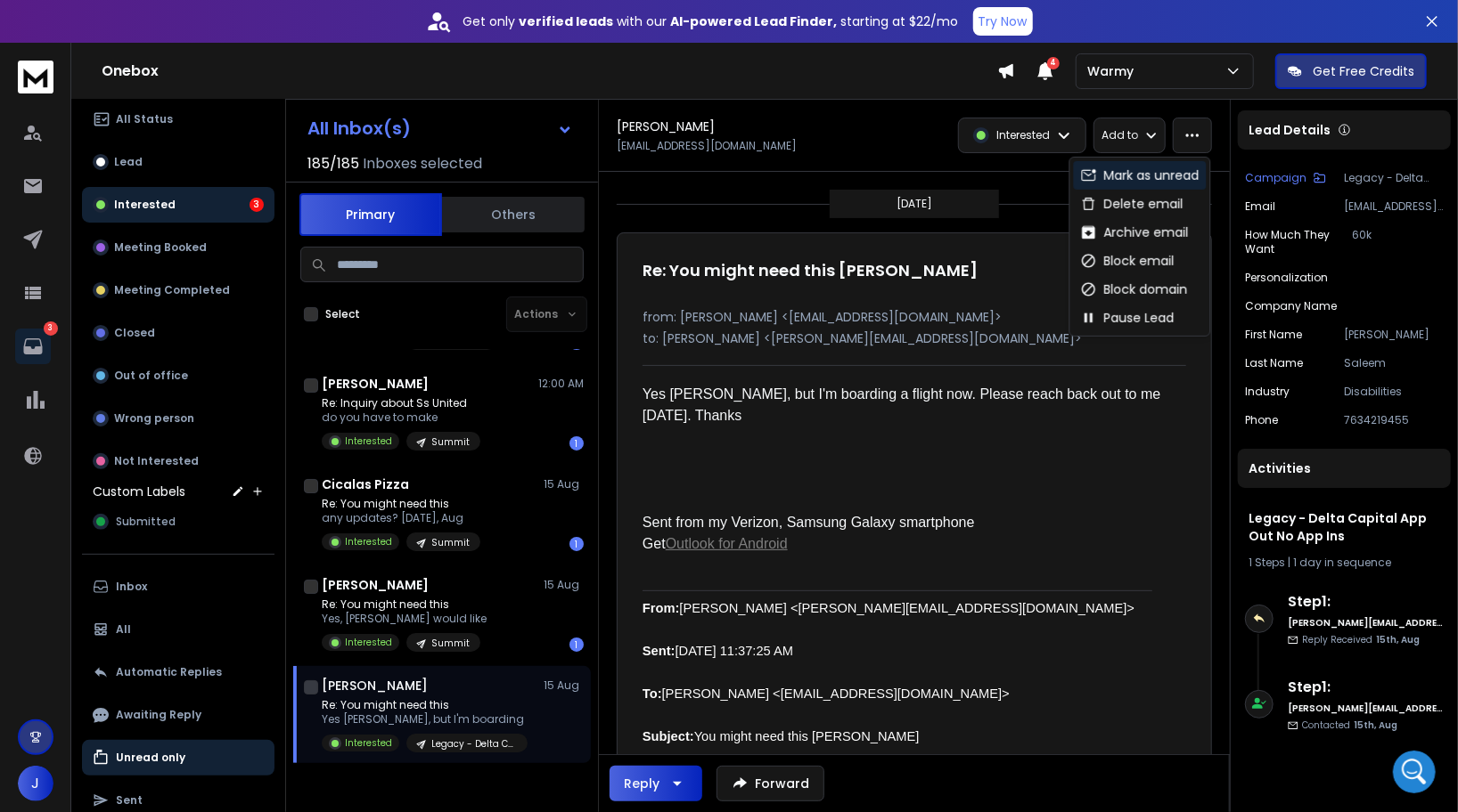
click at [1185, 173] on div "Mark as unread" at bounding box center [1140, 176] width 119 height 18
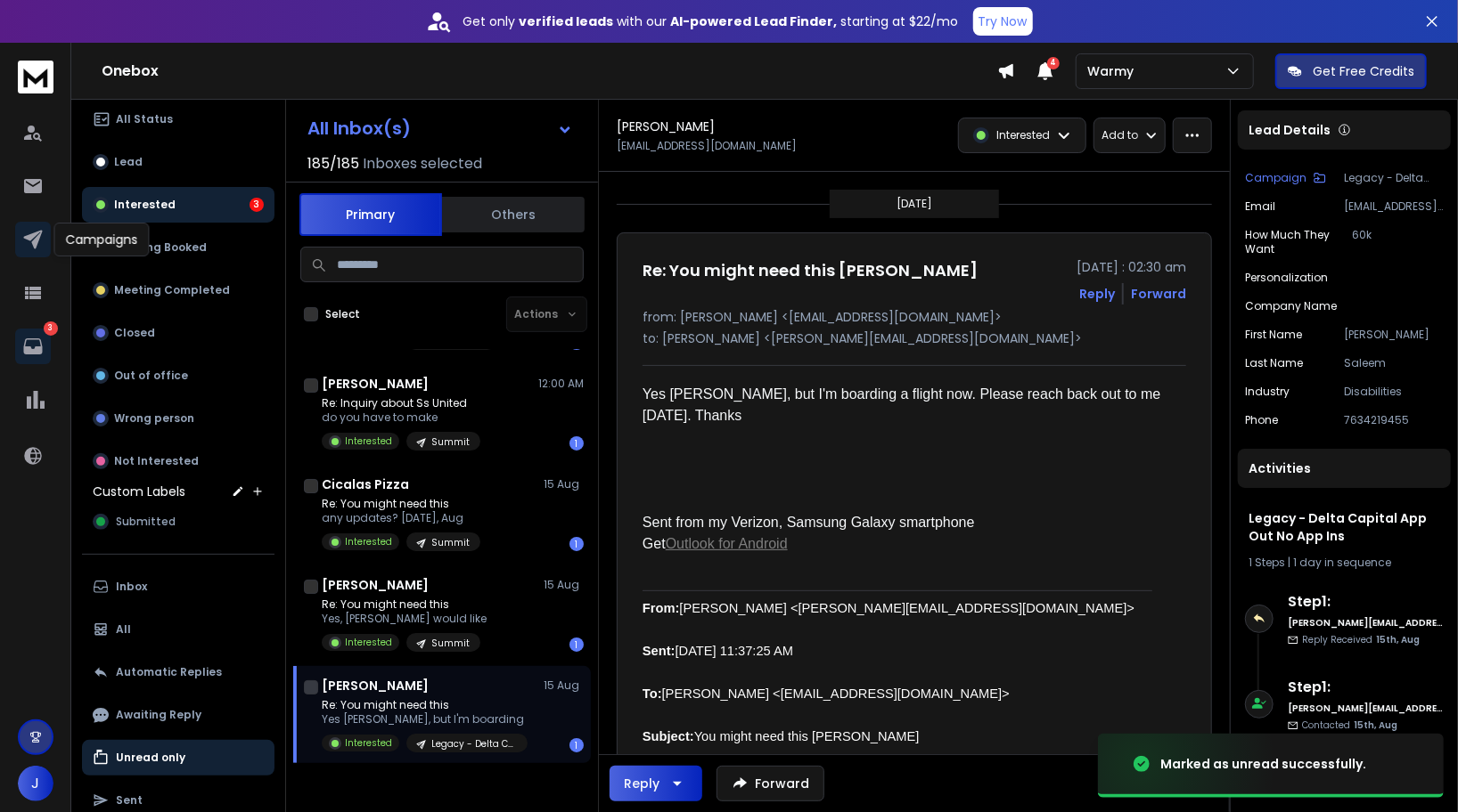
click at [47, 236] on link at bounding box center [33, 240] width 36 height 36
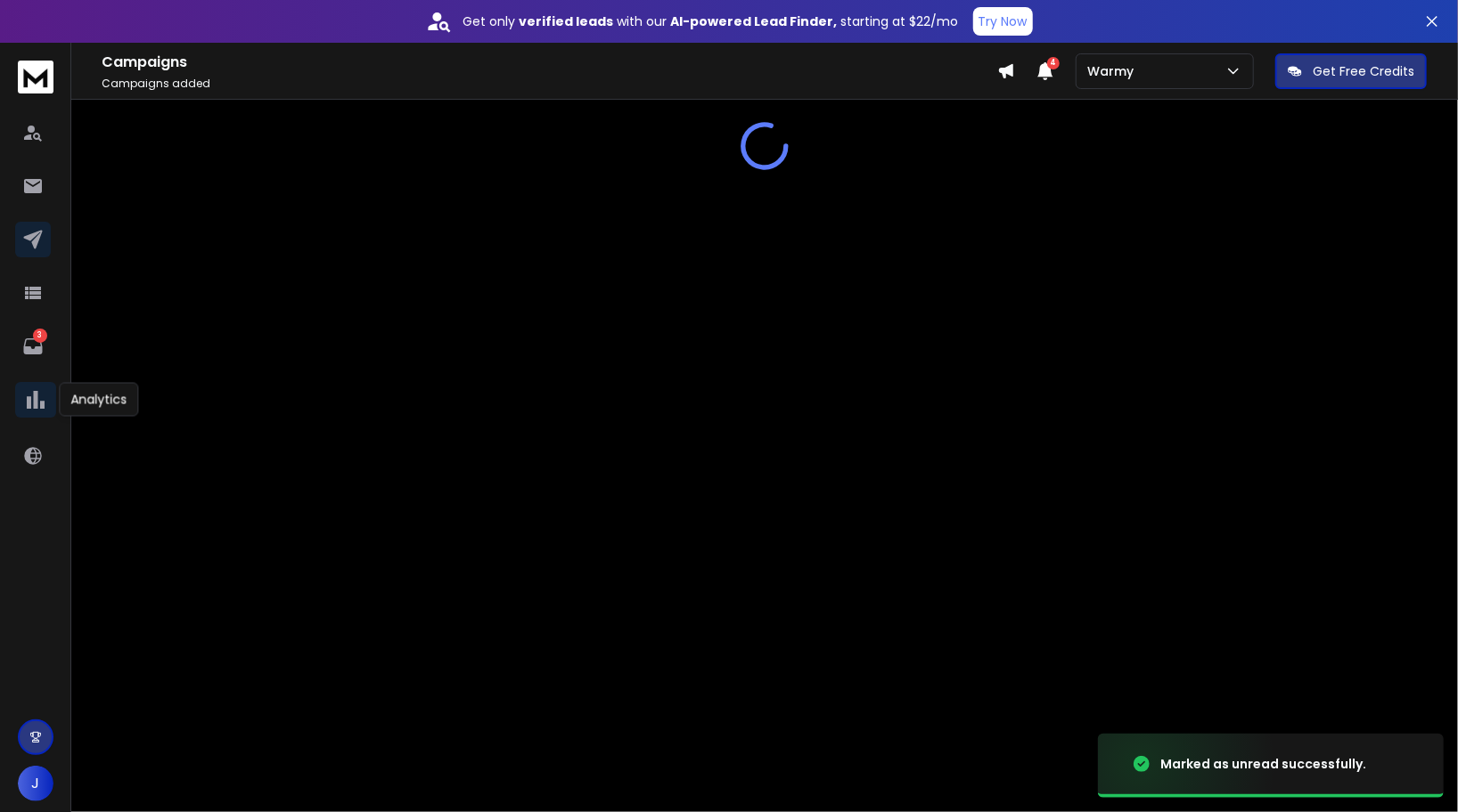
click at [28, 417] on link at bounding box center [36, 400] width 41 height 41
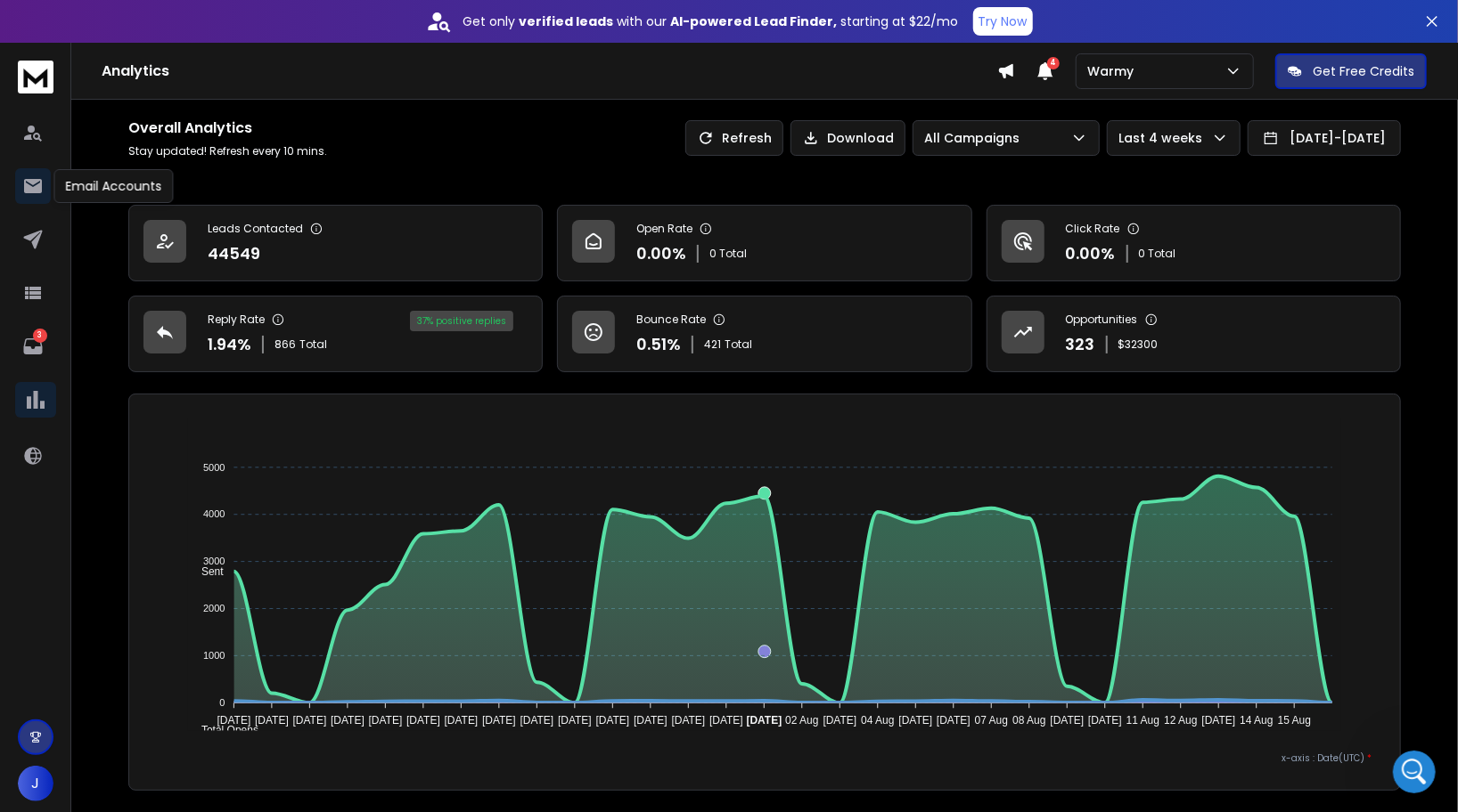
click at [16, 192] on link at bounding box center [33, 187] width 36 height 36
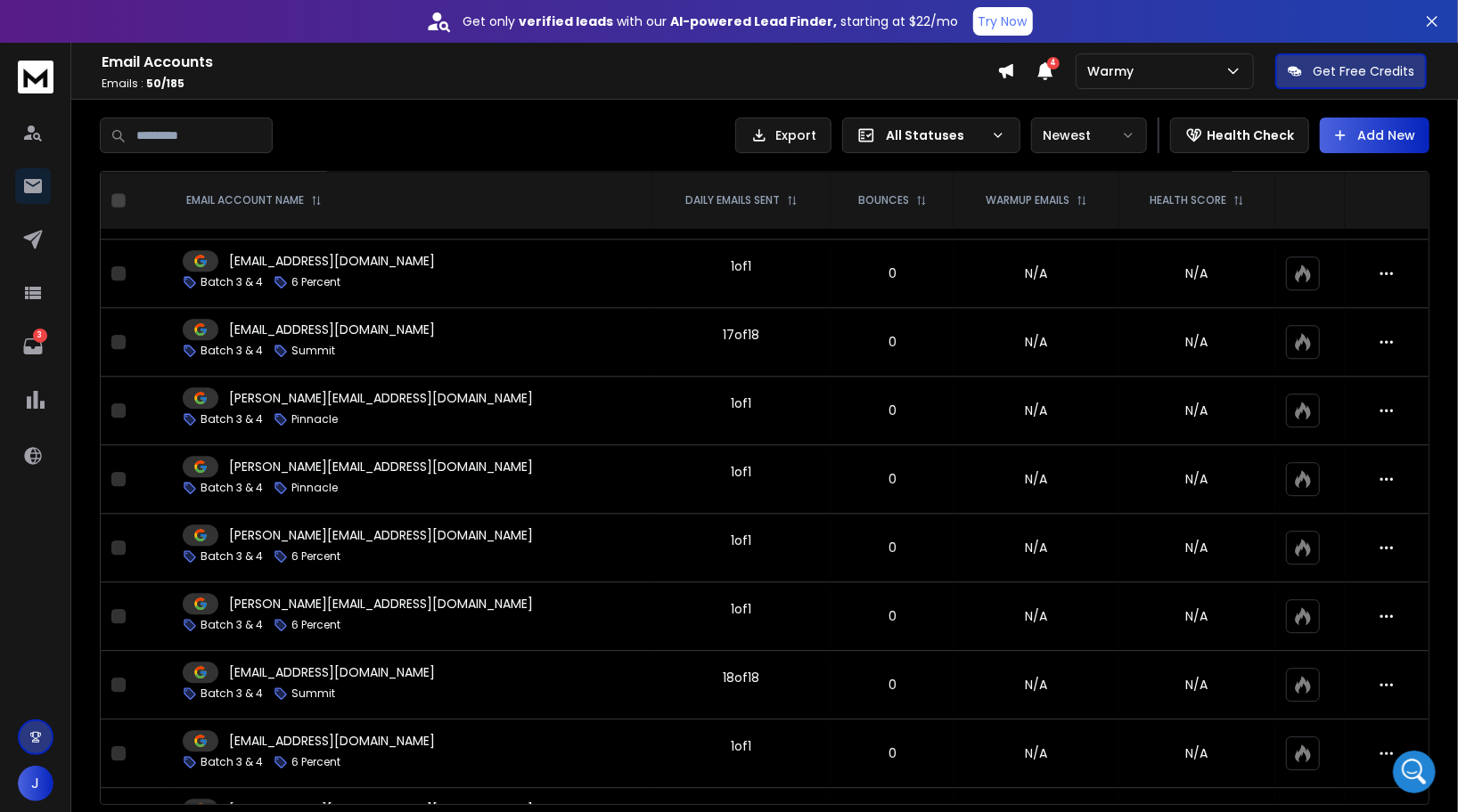
scroll to position [2890, 0]
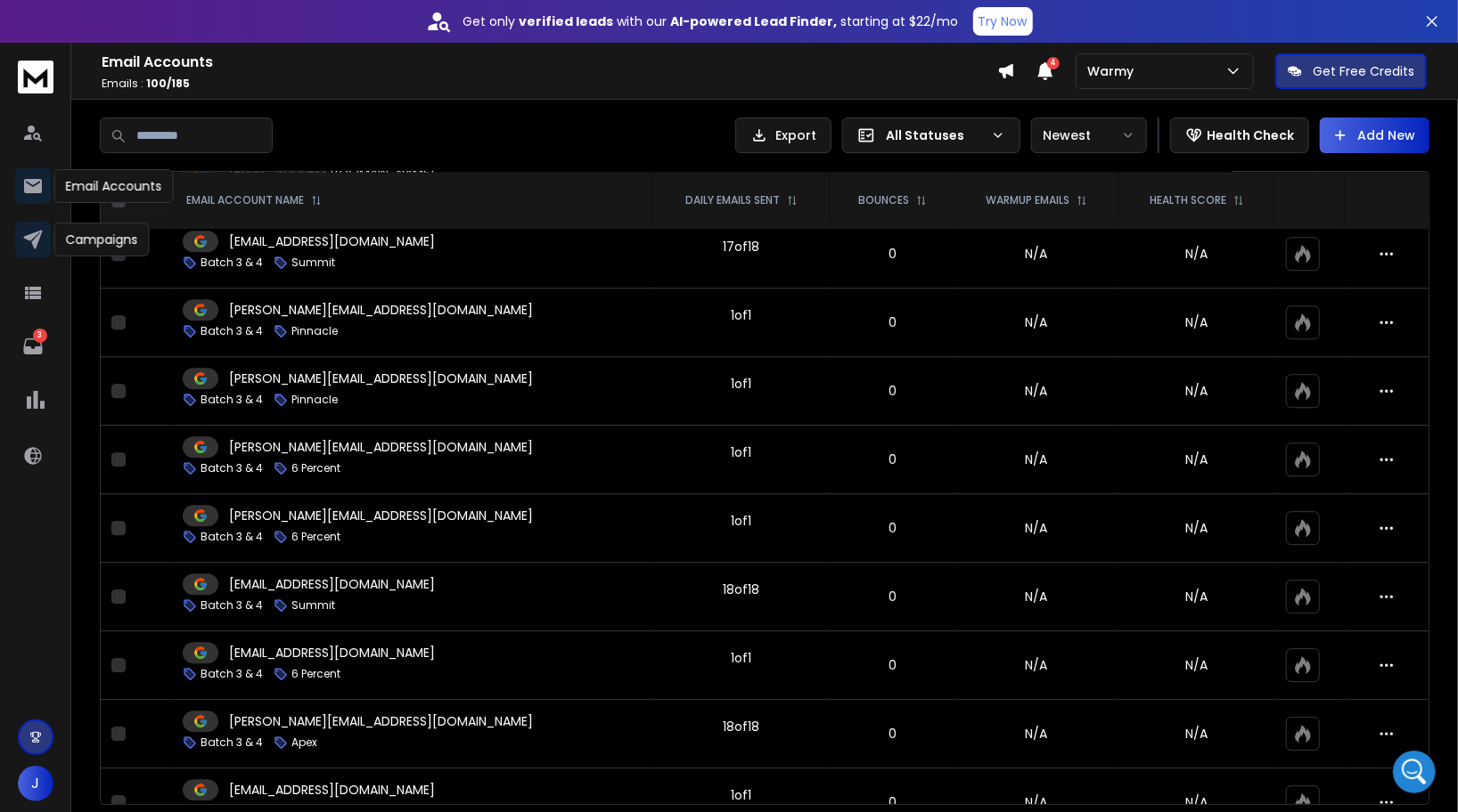
click at [32, 233] on icon at bounding box center [32, 239] width 19 height 19
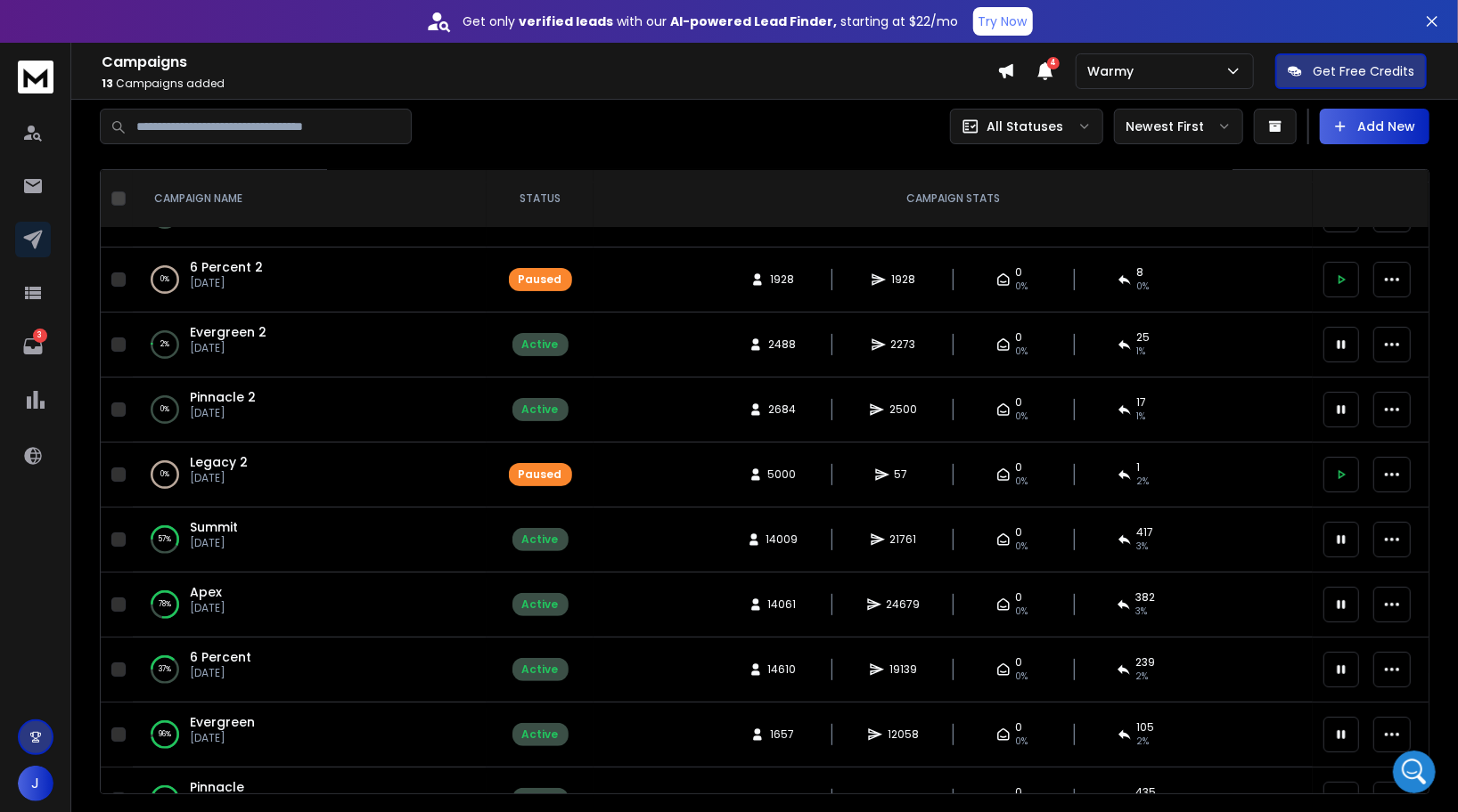
scroll to position [179, 0]
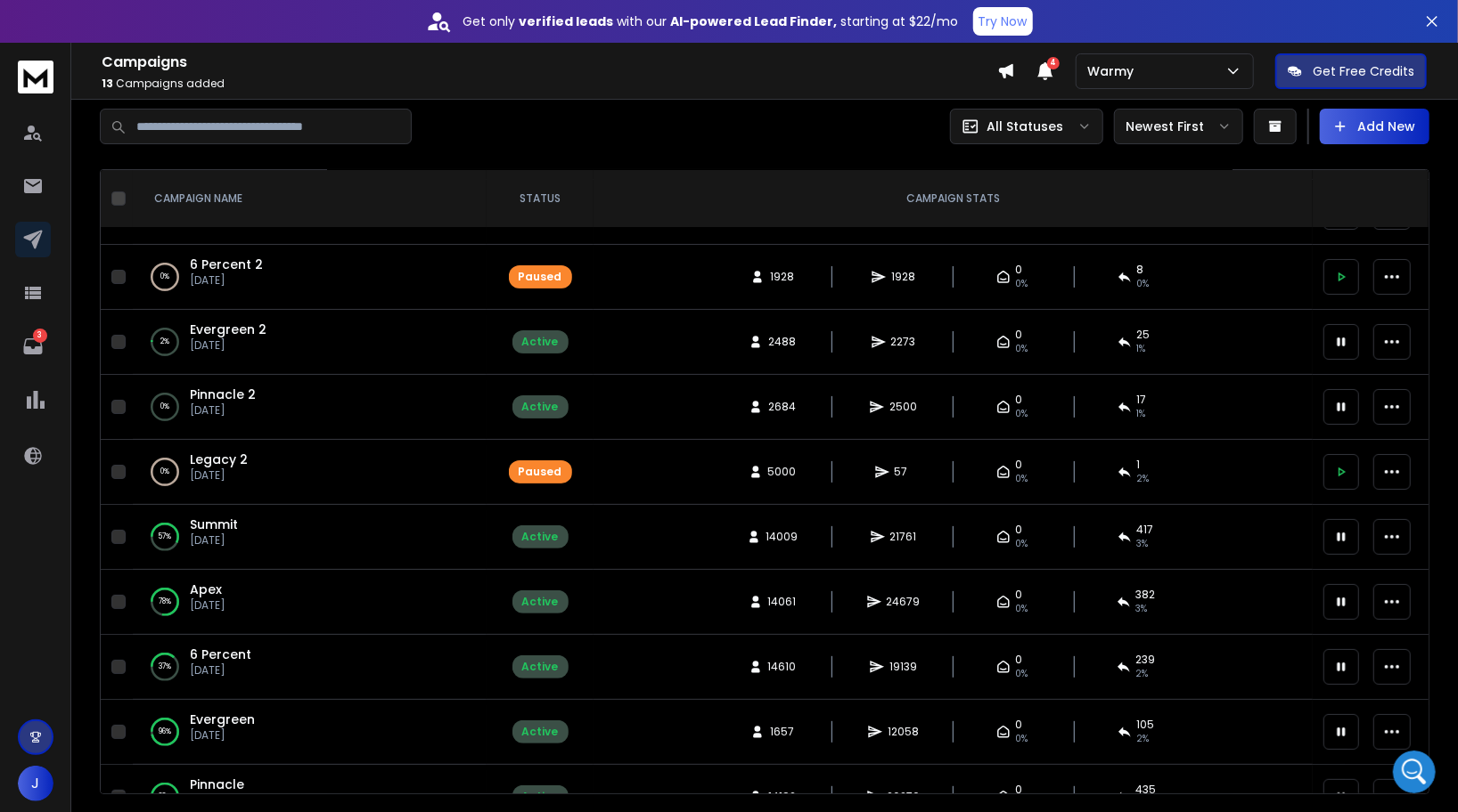
click at [362, 525] on div "57 % Summit [DATE]" at bounding box center [310, 537] width 318 height 43
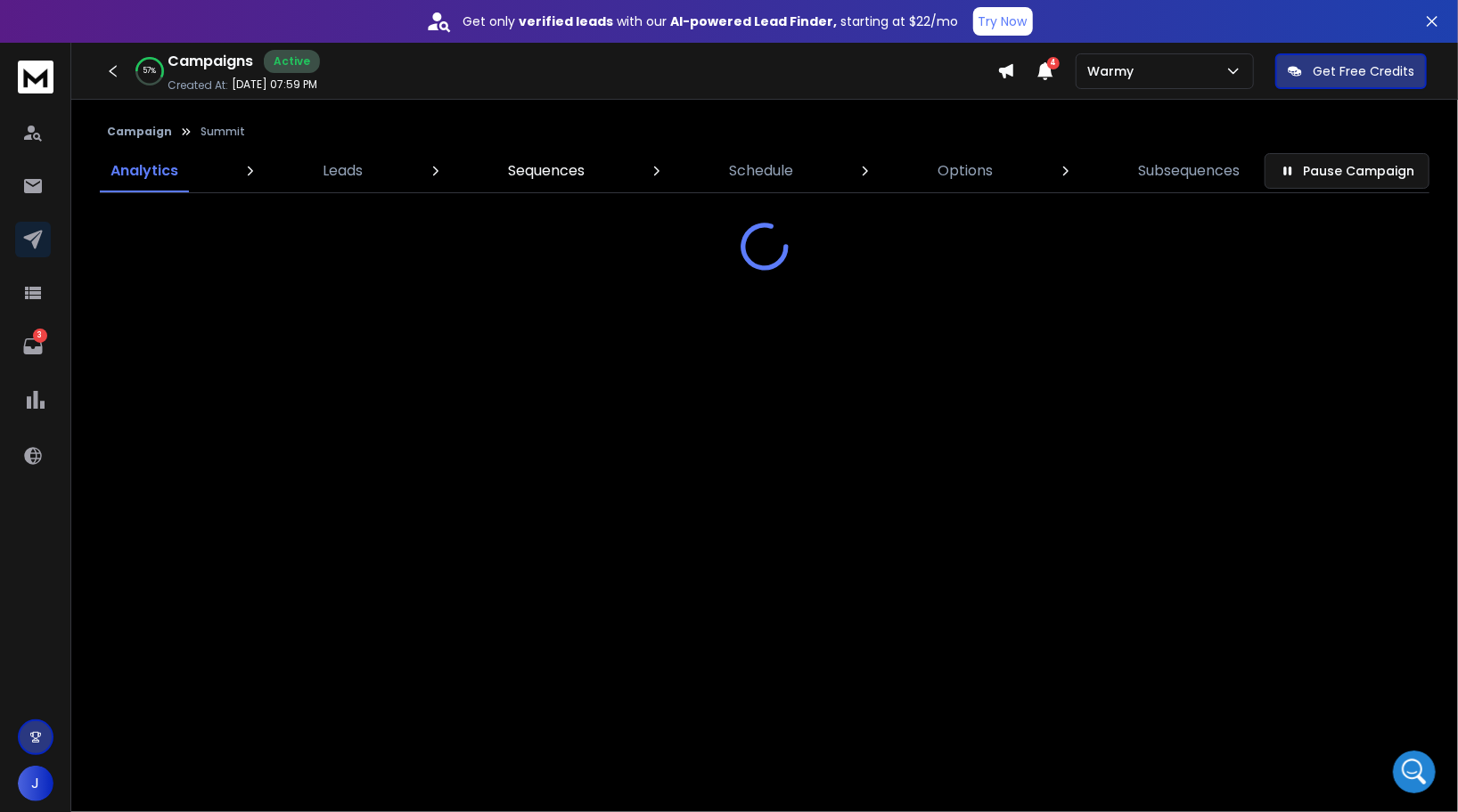
click at [555, 162] on p "Sequences" at bounding box center [546, 171] width 76 height 22
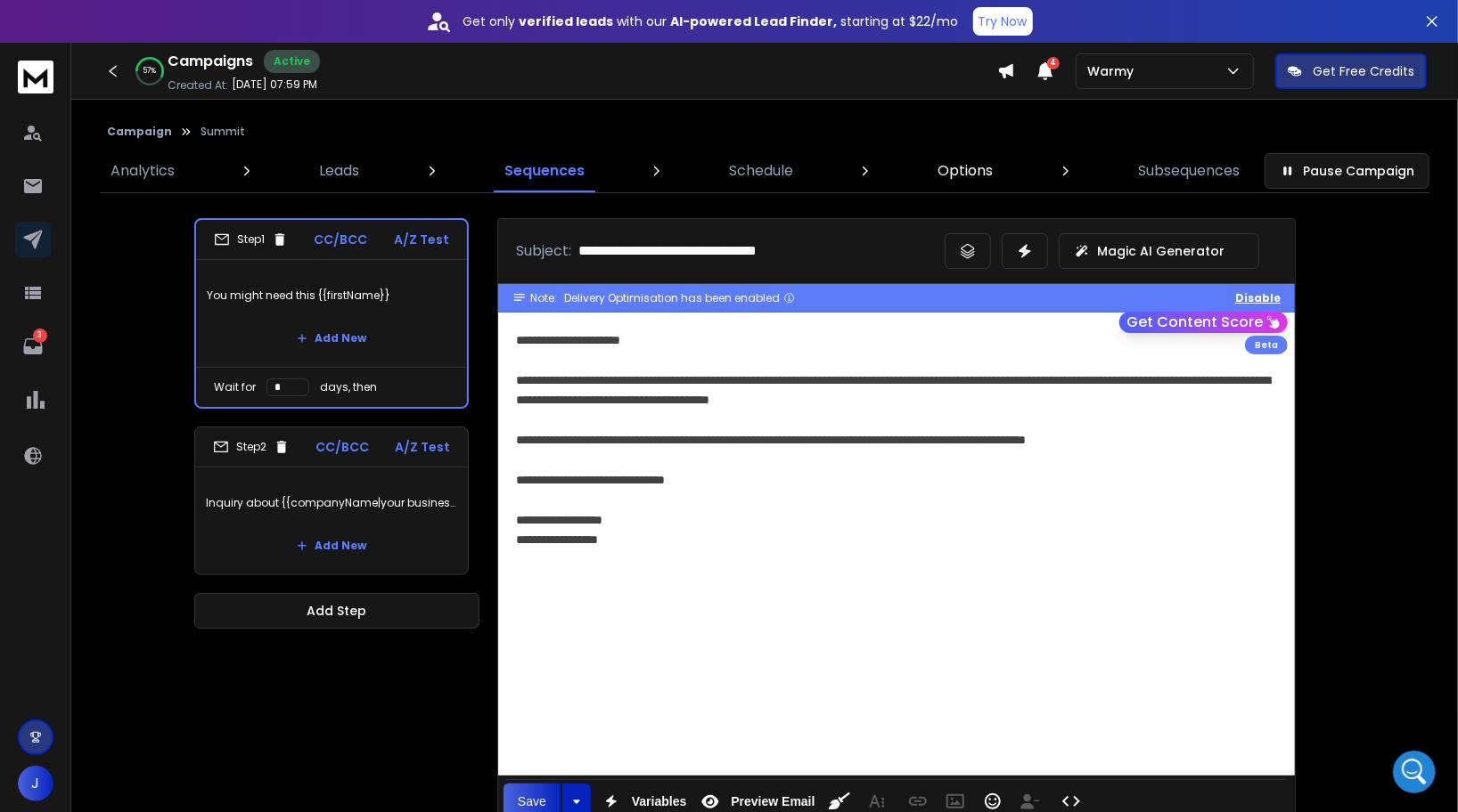
click at [982, 169] on p "Options" at bounding box center [966, 171] width 56 height 22
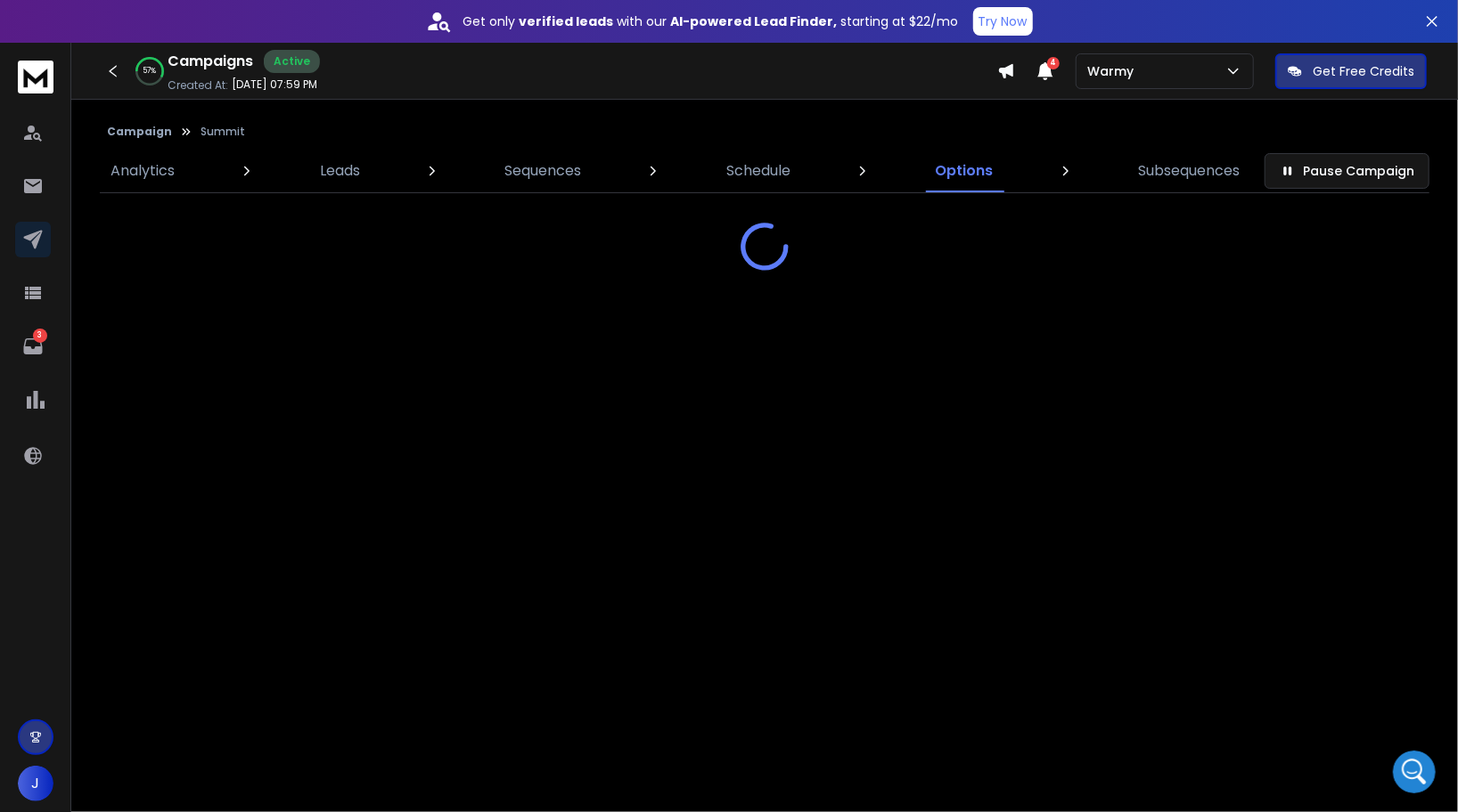
select select "*"
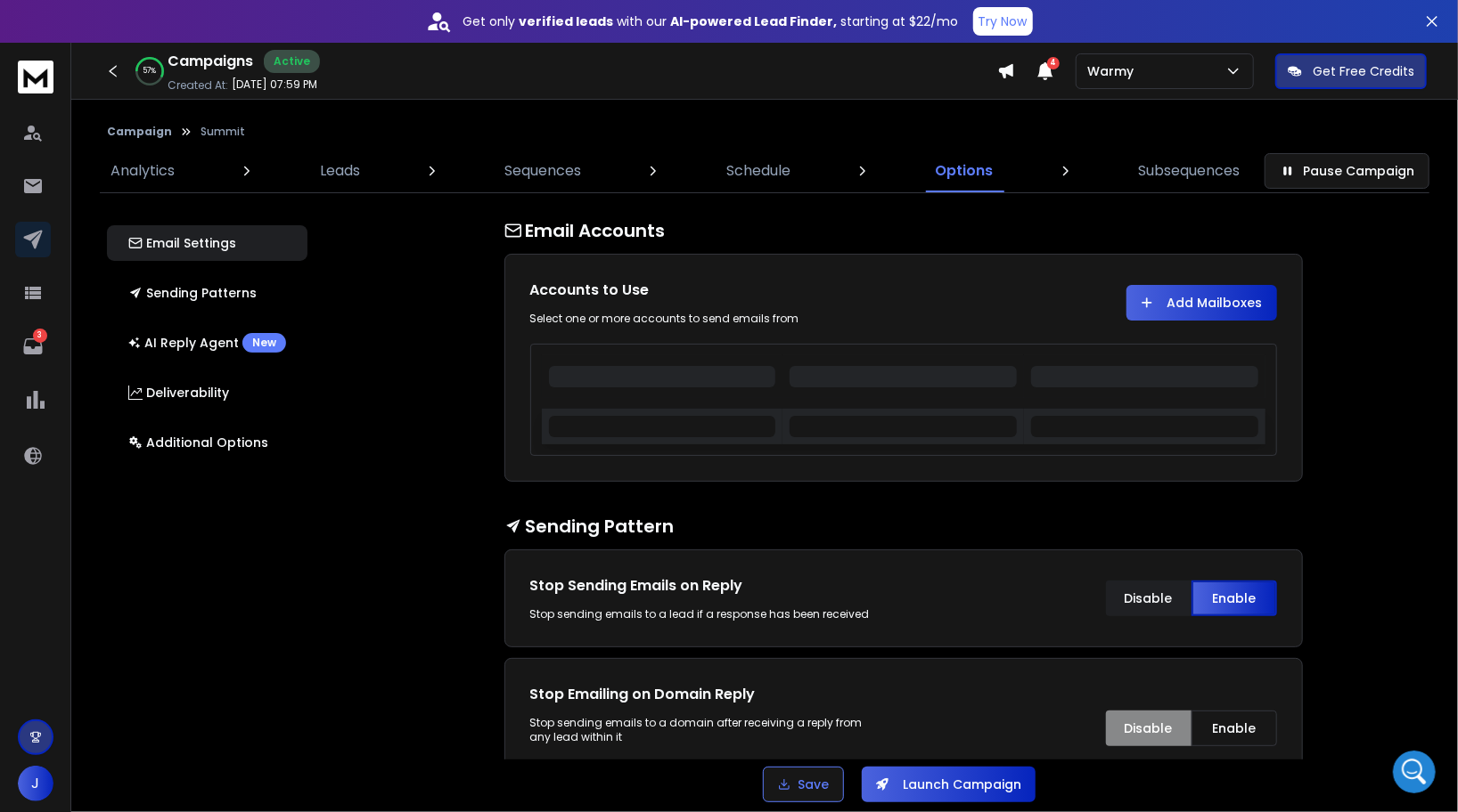
click at [1194, 309] on button "Add Mailboxes" at bounding box center [1202, 303] width 151 height 36
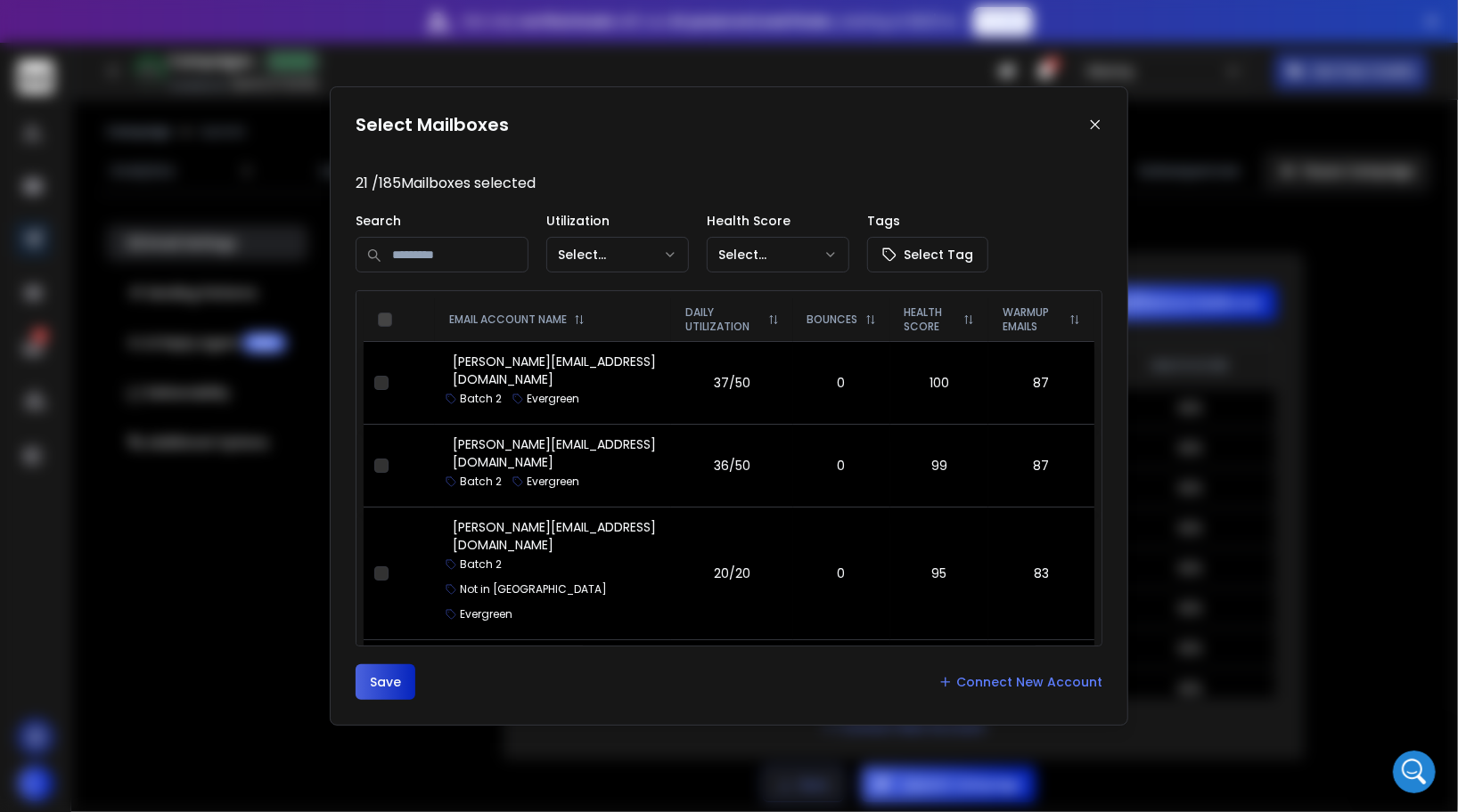
click at [474, 258] on input at bounding box center [442, 255] width 173 height 36
click at [909, 266] on button "Select Tag" at bounding box center [927, 255] width 121 height 36
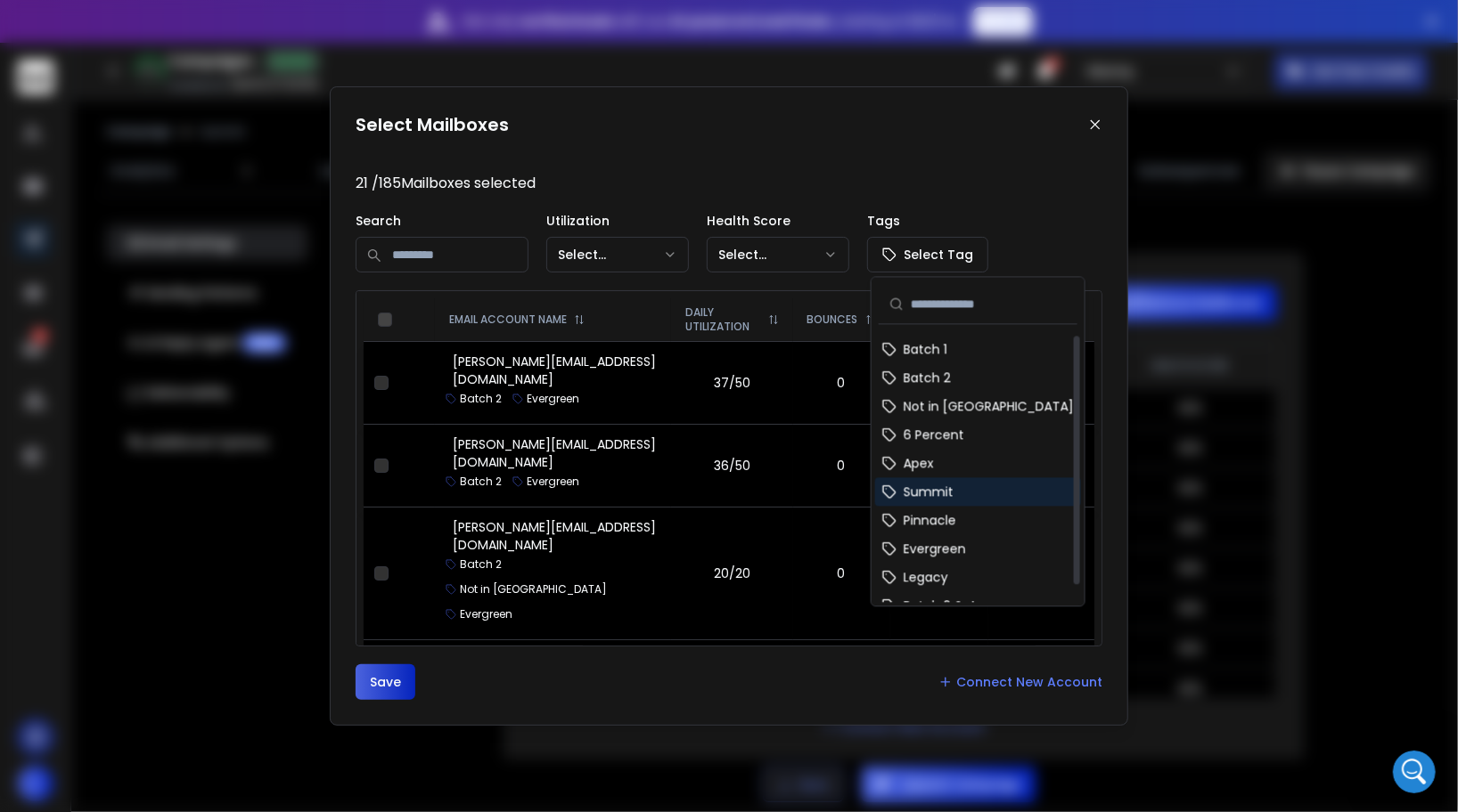
click at [918, 496] on span "Summit" at bounding box center [929, 492] width 50 height 18
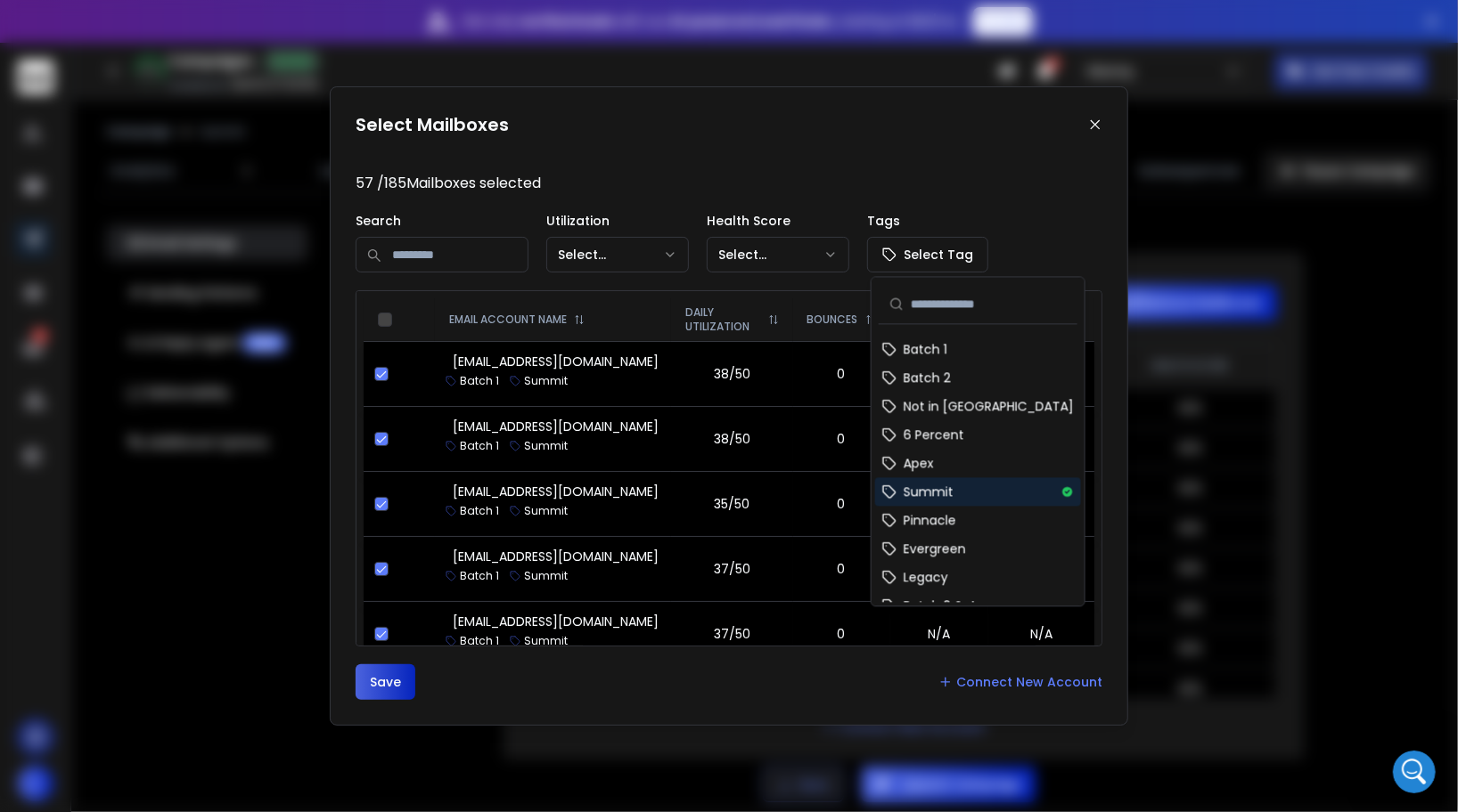
click at [771, 175] on p "57 / 185 Mailboxes selected" at bounding box center [729, 184] width 747 height 22
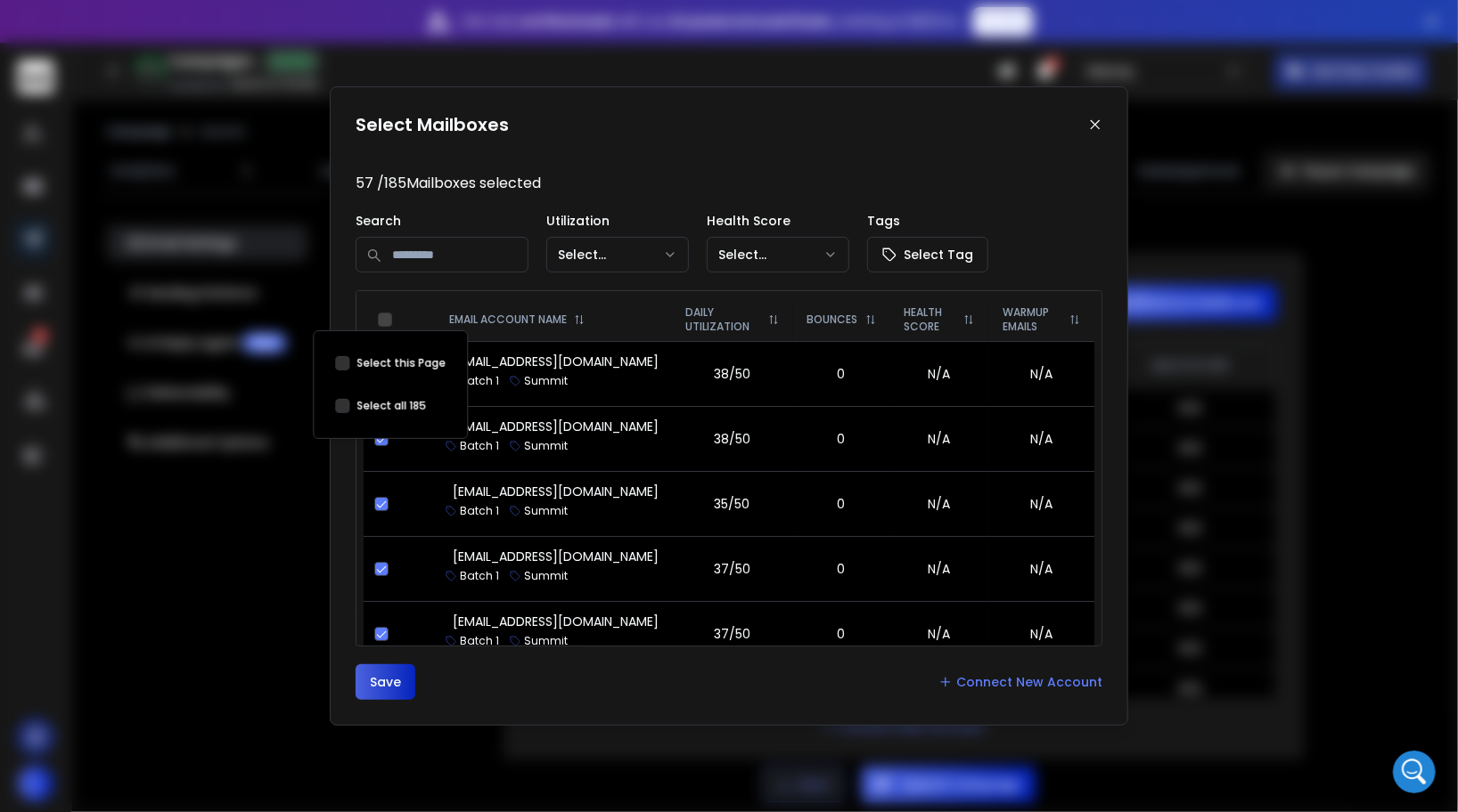
click at [338, 410] on button "Select this Page" at bounding box center [342, 406] width 14 height 14
click at [341, 410] on button "Select this Page" at bounding box center [342, 406] width 14 height 14
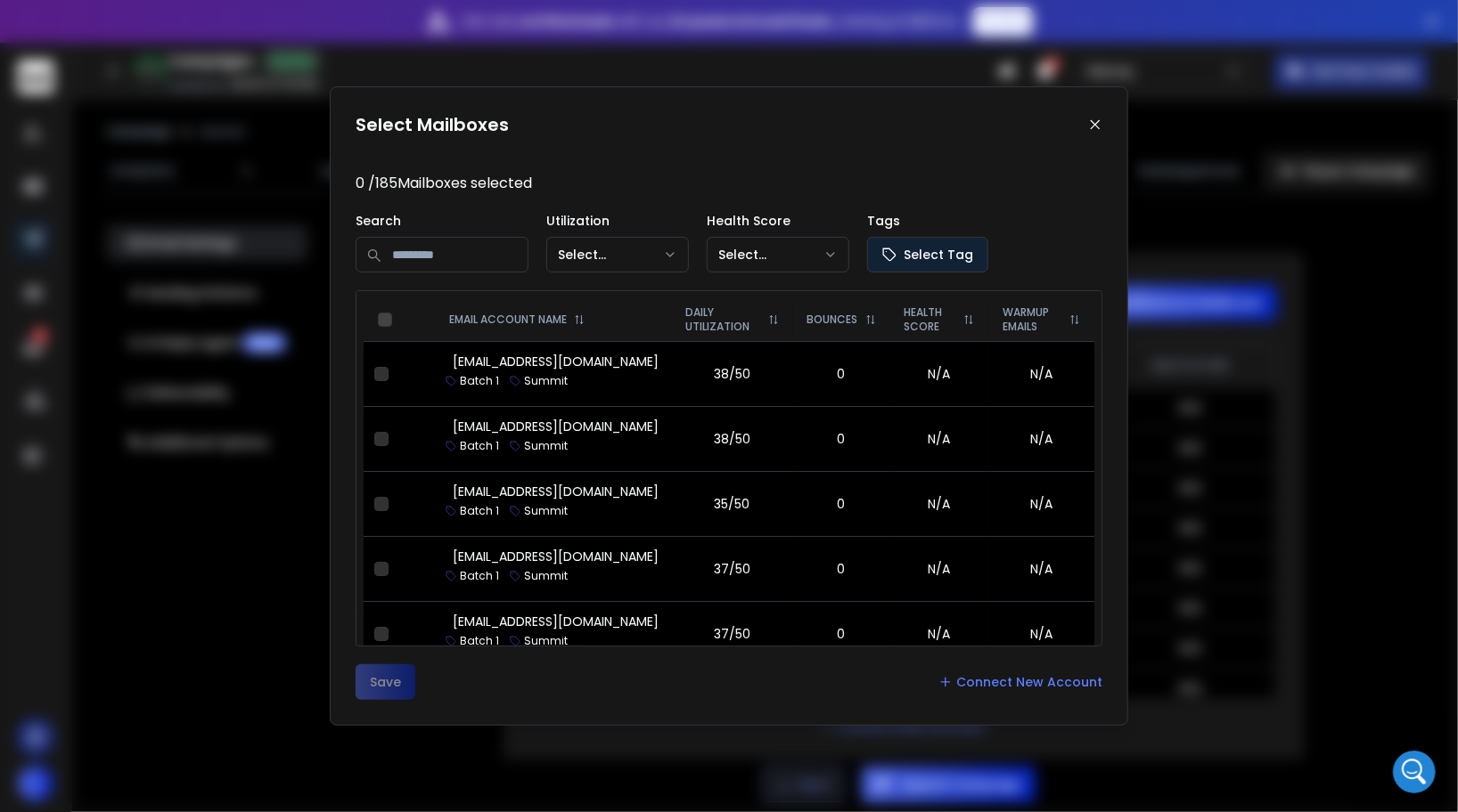
click at [978, 244] on button "Select Tag" at bounding box center [927, 255] width 121 height 36
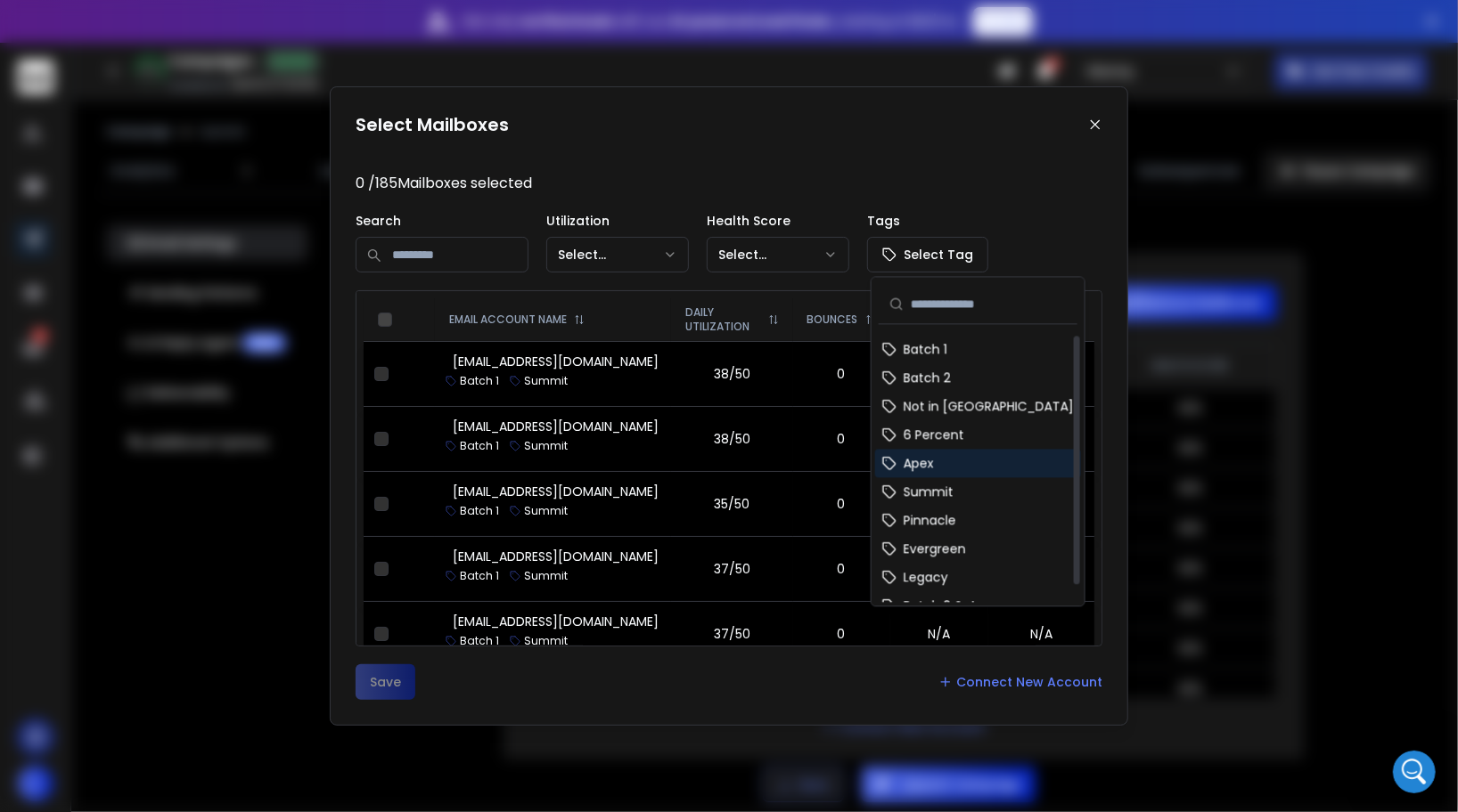
scroll to position [18, 0]
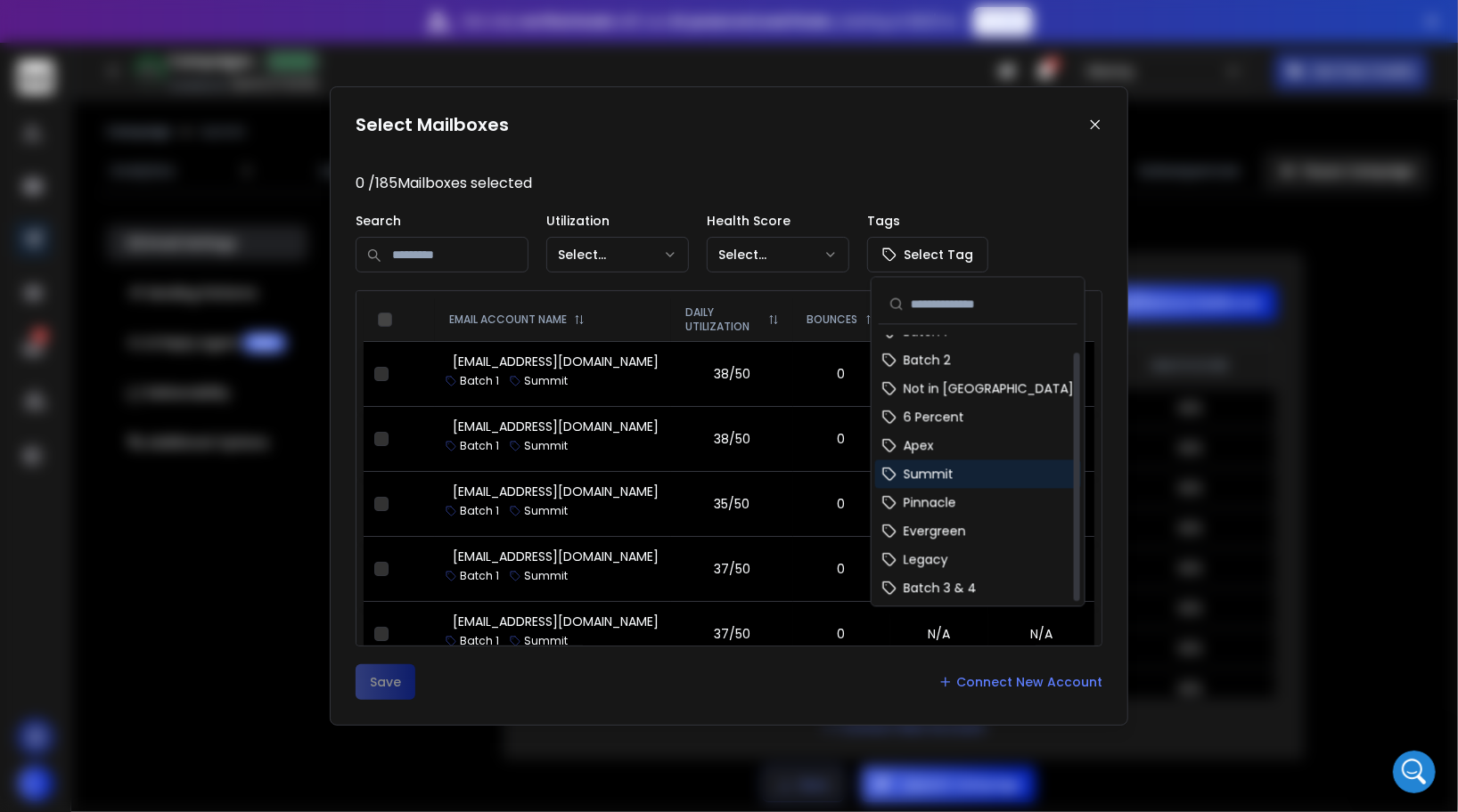
click at [937, 482] on span "Summit" at bounding box center [929, 474] width 50 height 18
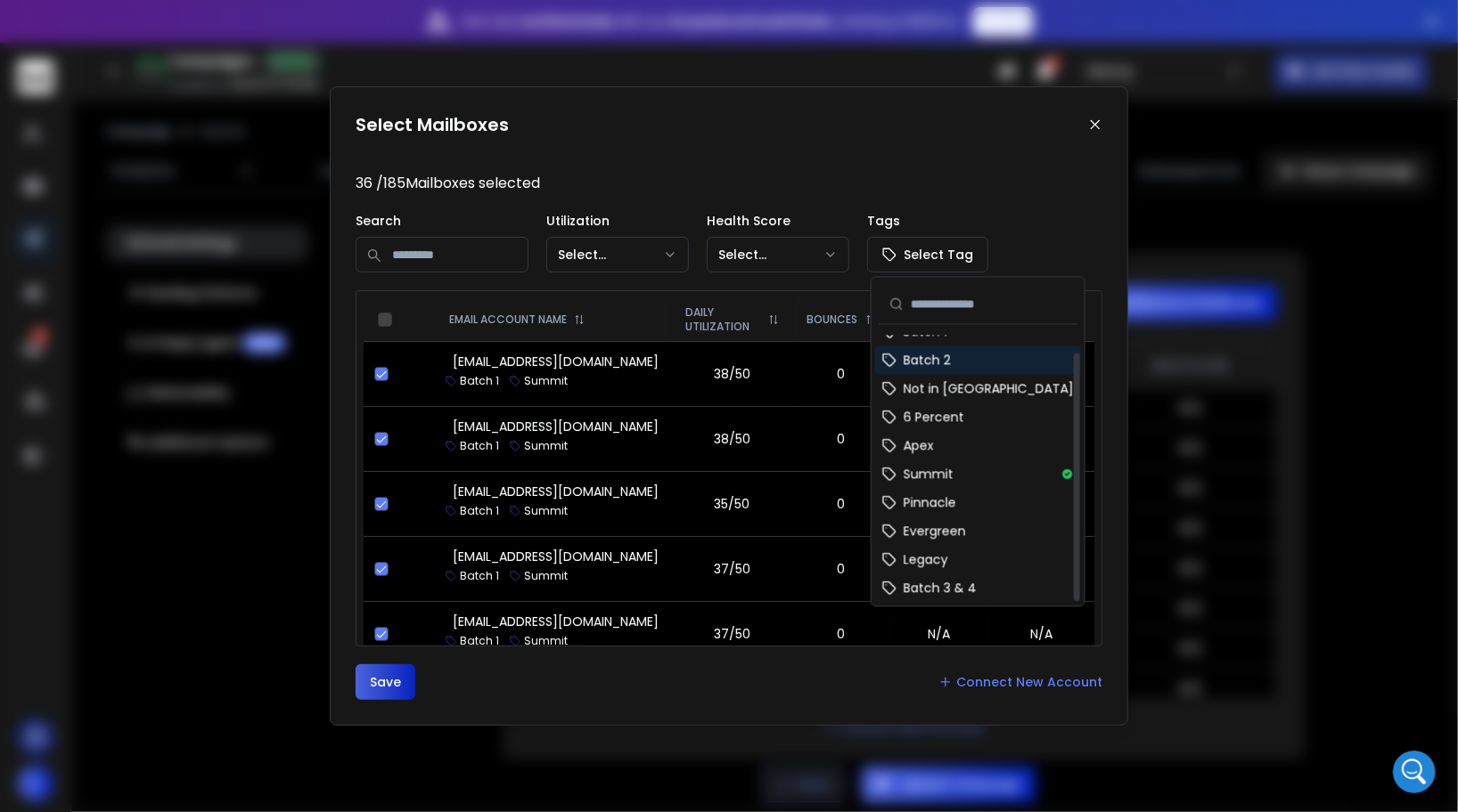
click at [911, 178] on p "36 / 185 Mailboxes selected" at bounding box center [729, 184] width 747 height 22
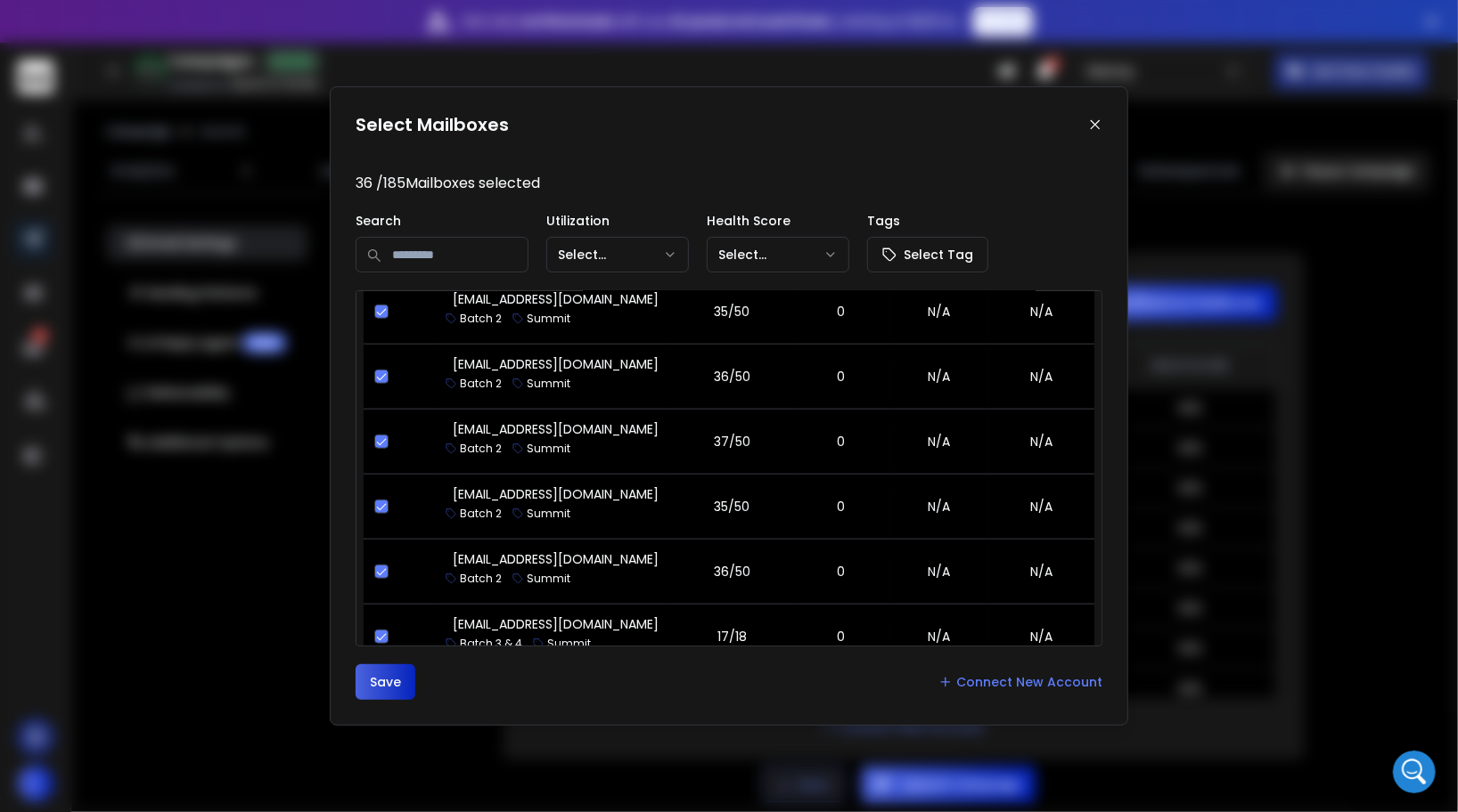
scroll to position [1803, 0]
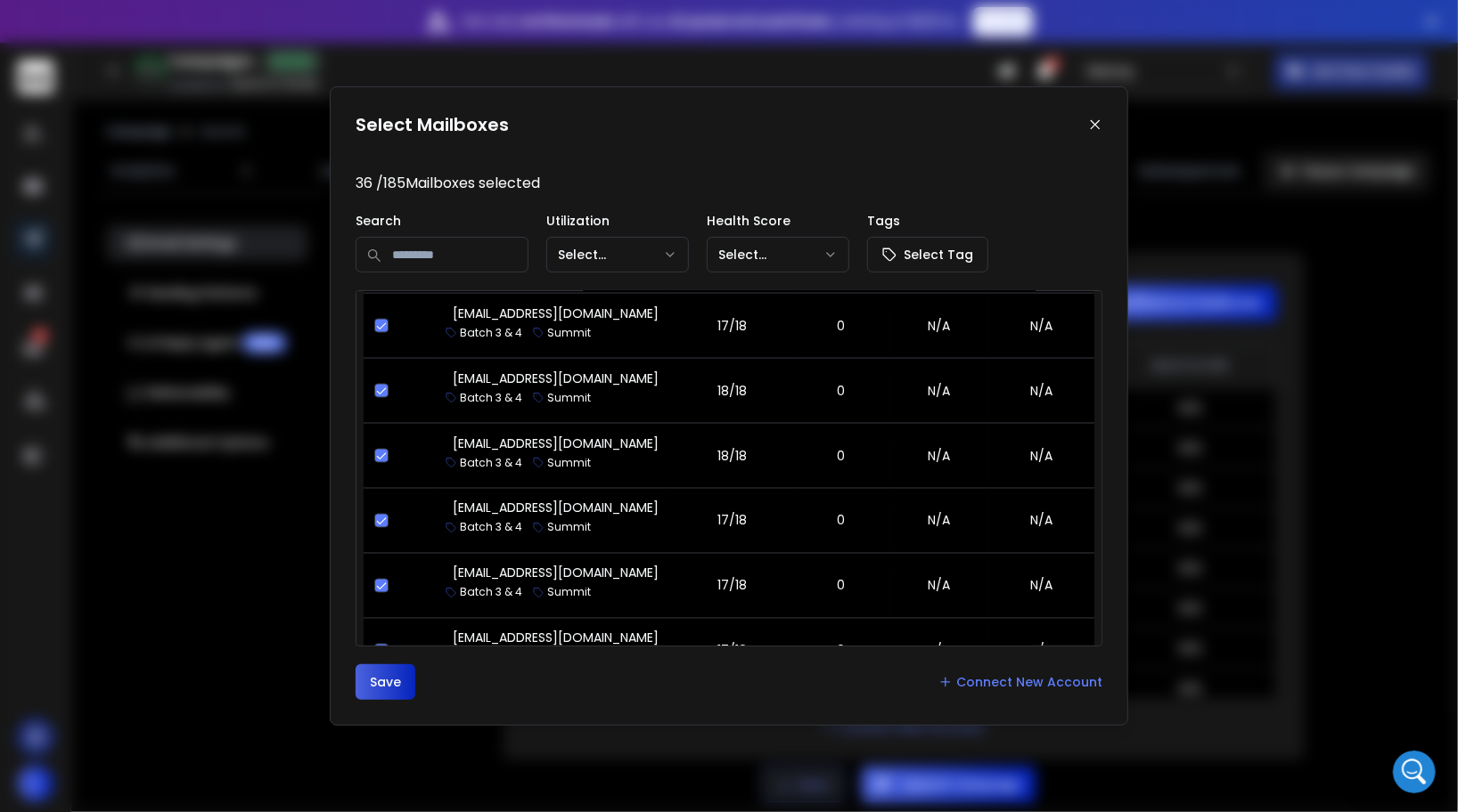
click at [395, 694] on button "Save" at bounding box center [385, 682] width 60 height 36
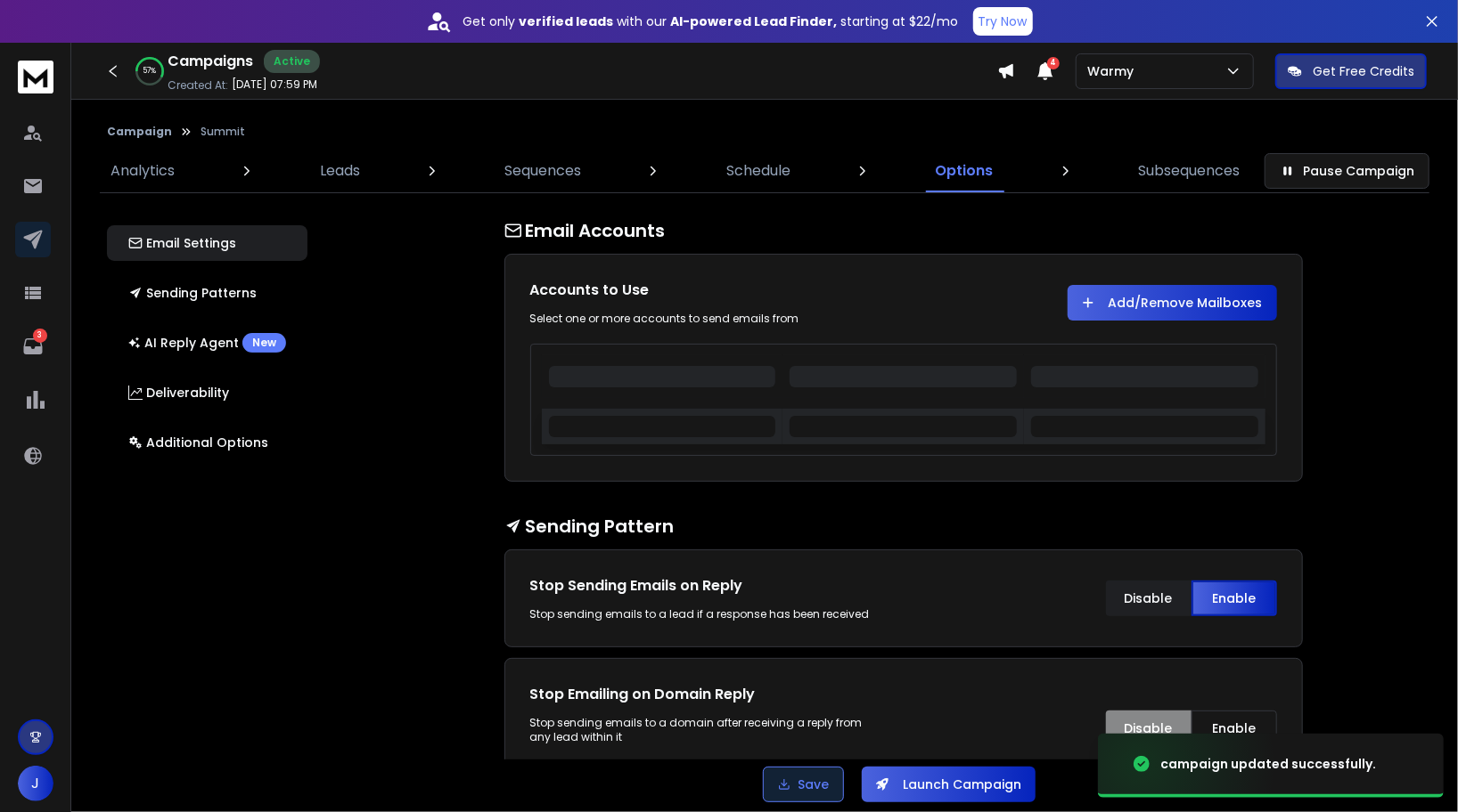
click at [828, 782] on button "Save" at bounding box center [804, 785] width 81 height 36
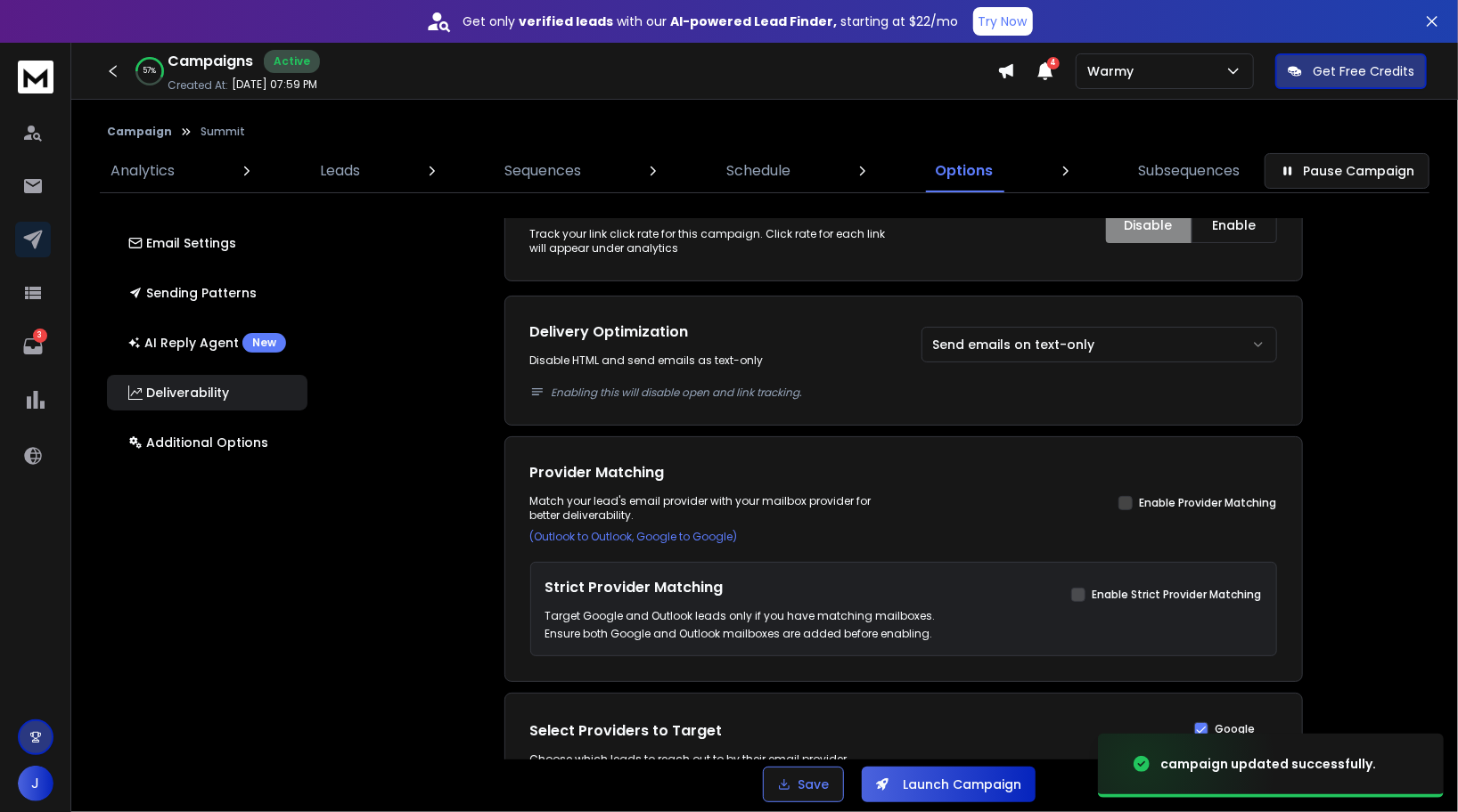
scroll to position [2360, 0]
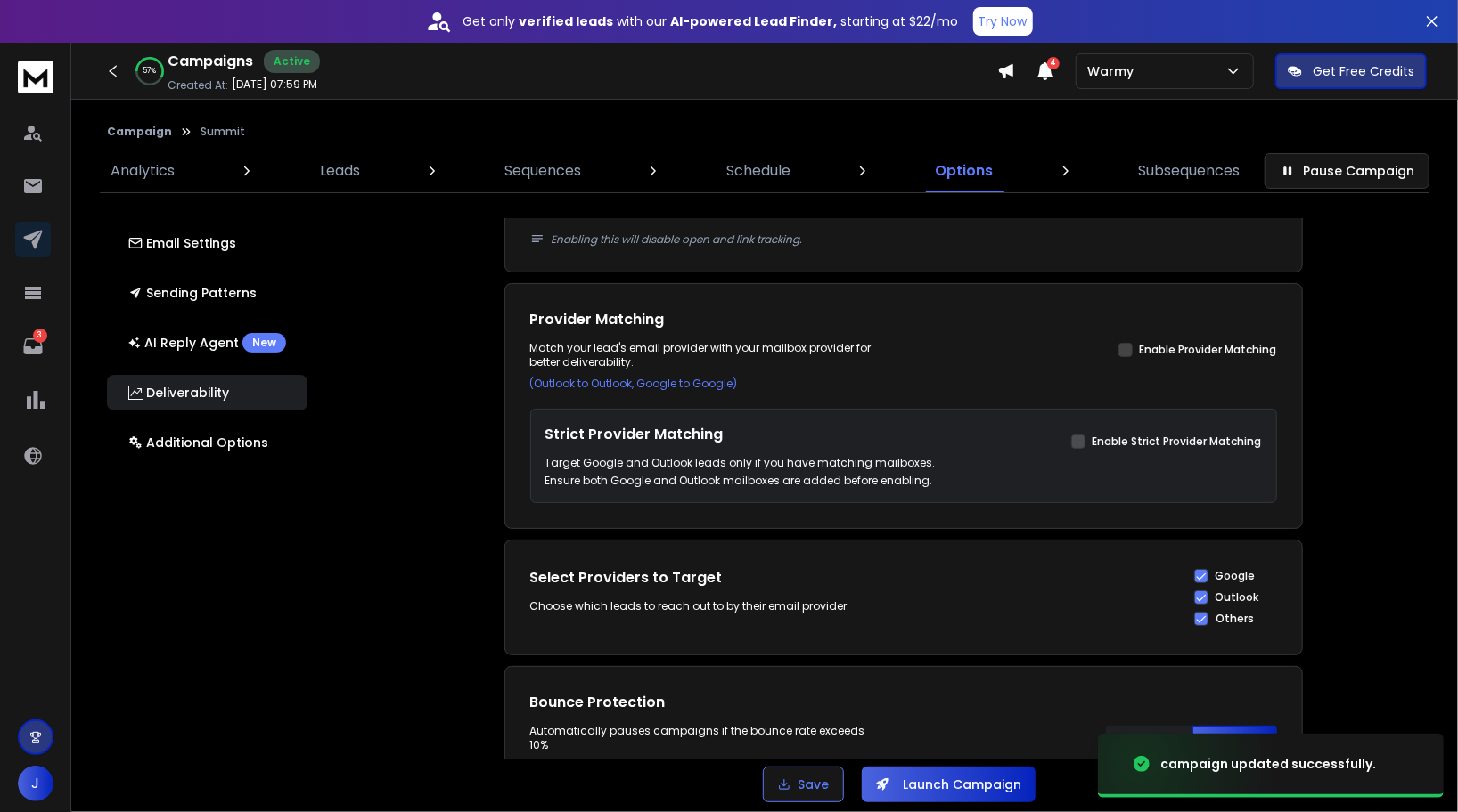
click at [895, 778] on button "Launch Campaign" at bounding box center [949, 785] width 174 height 36
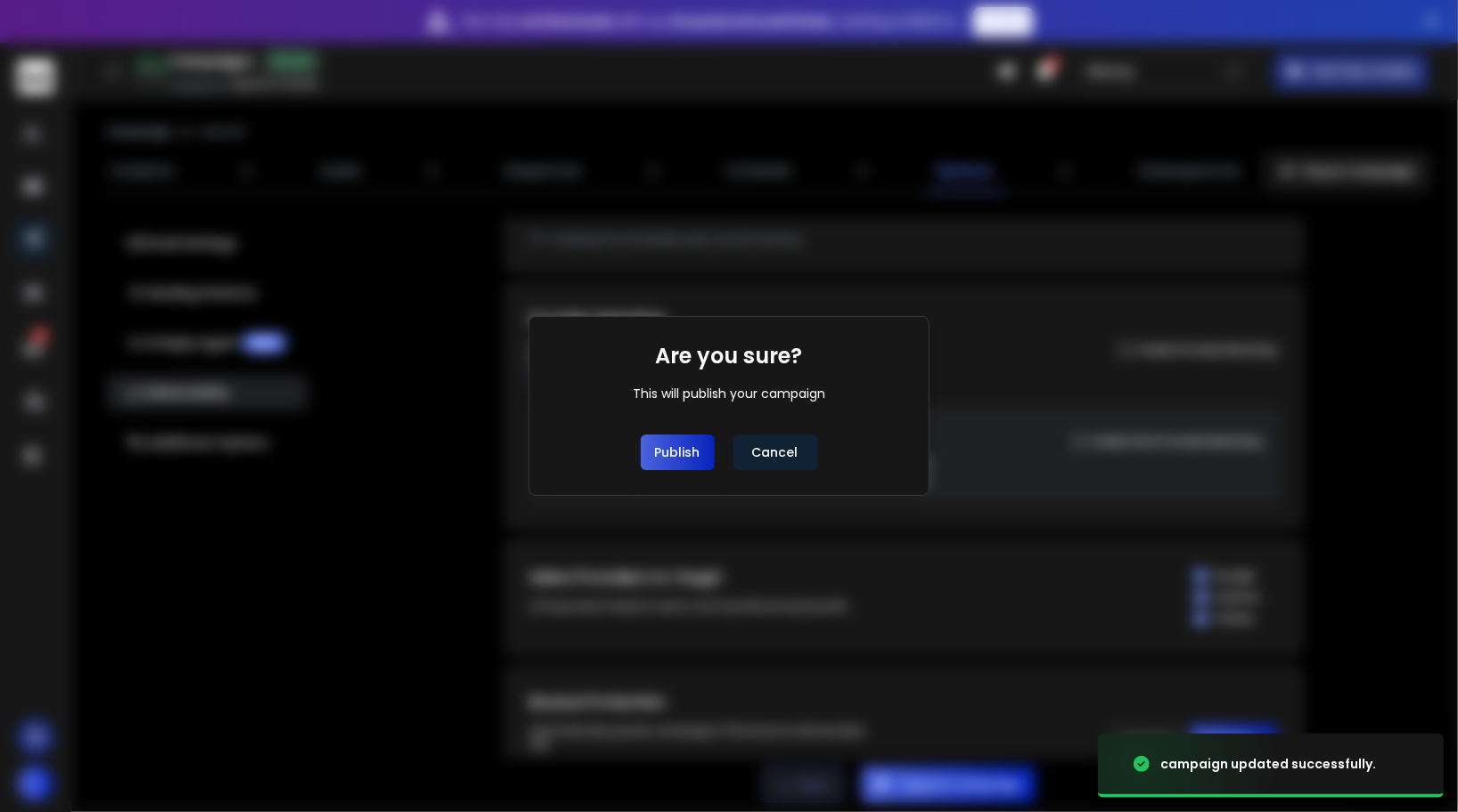
click at [702, 458] on button "Publish" at bounding box center [678, 452] width 74 height 36
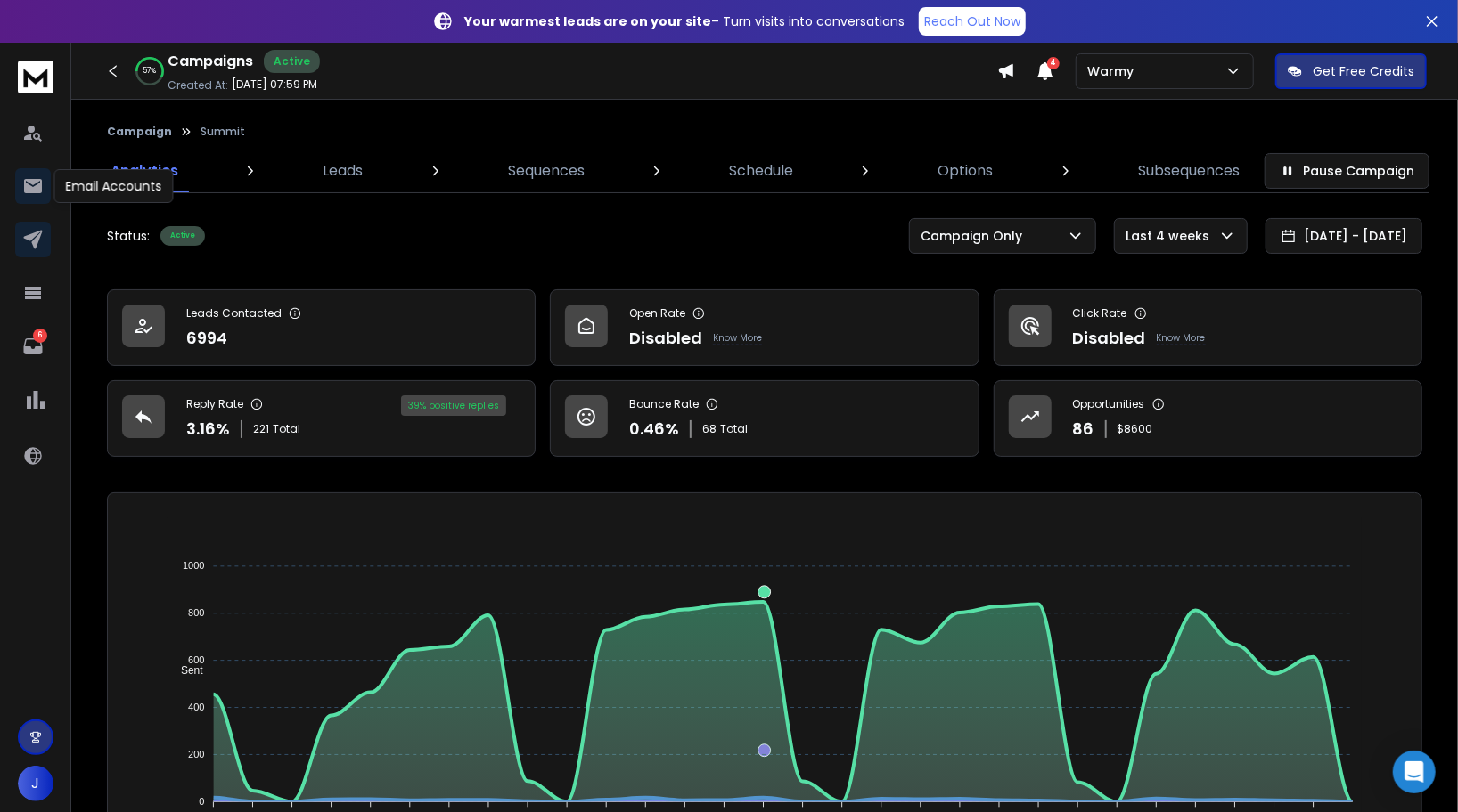
click at [26, 193] on icon at bounding box center [33, 187] width 22 height 22
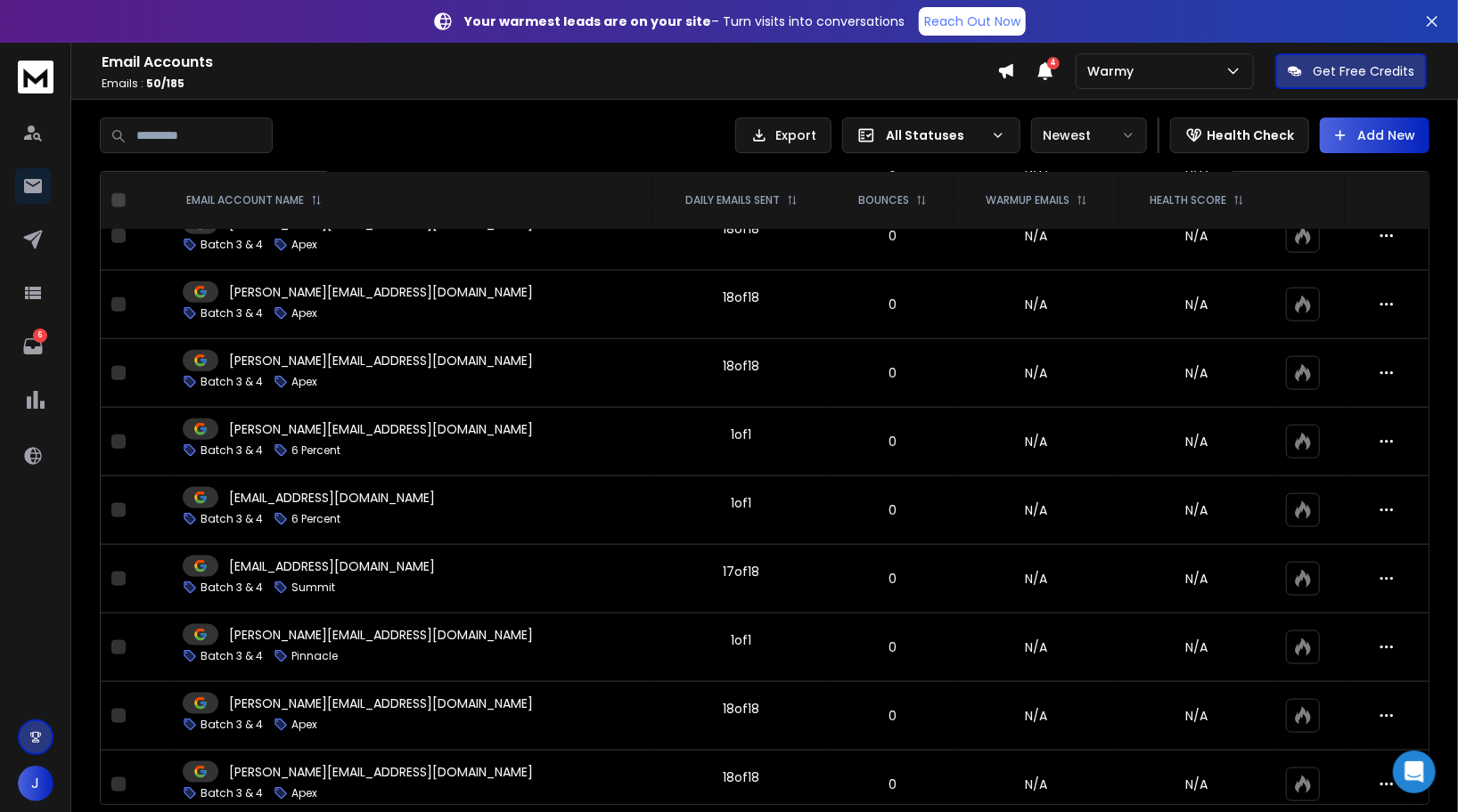
scroll to position [1256, 0]
